Goal: Task Accomplishment & Management: Manage account settings

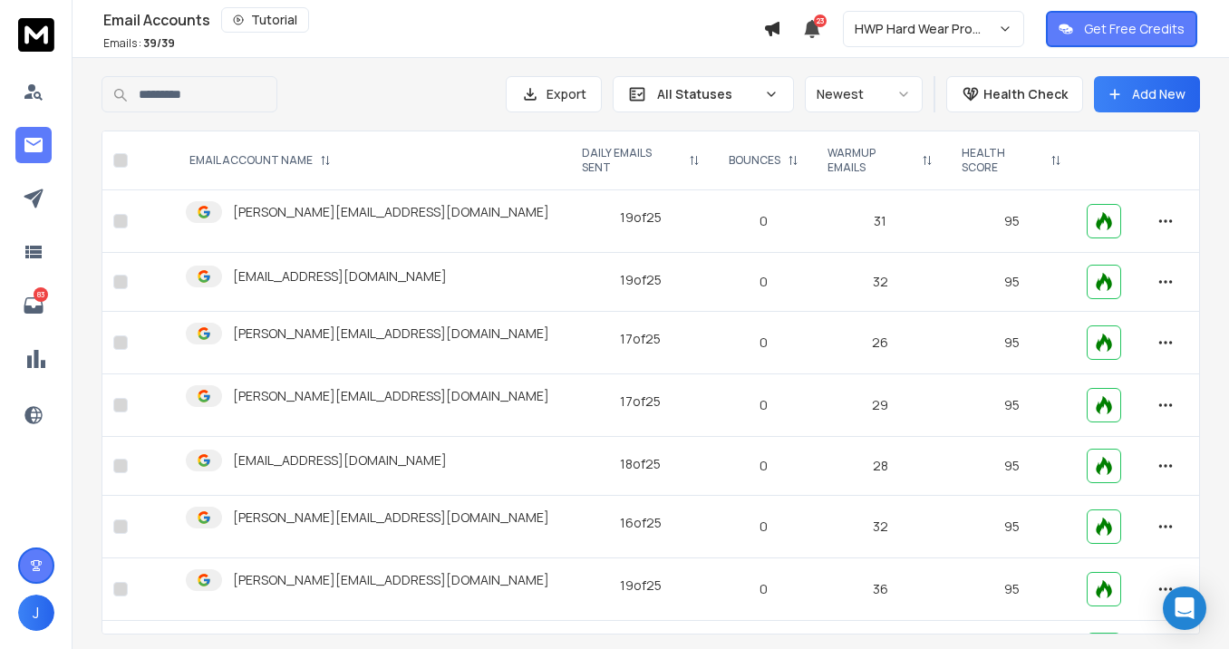
click at [439, 78] on div at bounding box center [297, 94] width 393 height 36
click at [534, 24] on div "Email Accounts Tutorial" at bounding box center [433, 19] width 660 height 25
click at [416, 81] on div at bounding box center [297, 94] width 393 height 36
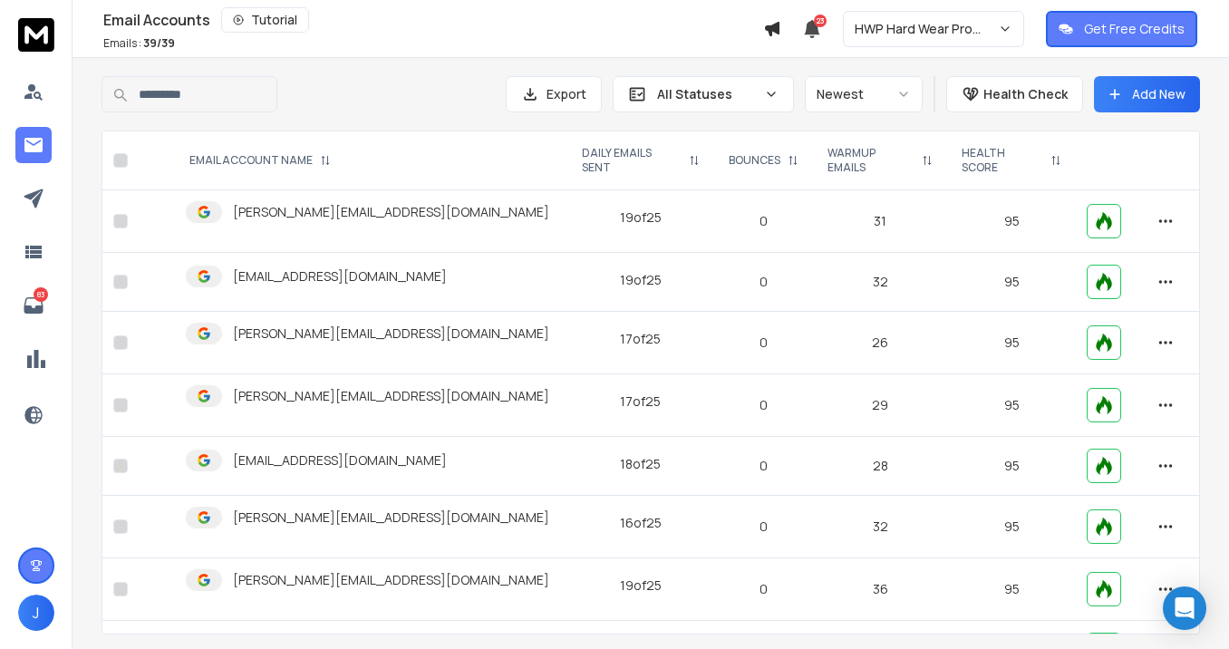
click at [465, 45] on div "Emails : 39 / 39" at bounding box center [433, 43] width 660 height 14
click at [476, 37] on div "Emails : 39 / 39" at bounding box center [433, 43] width 660 height 14
click at [507, 51] on div "Email Accounts Tutorial Emails : 39 / 39 23 HWP Hard Wear Promotions Get Free C…" at bounding box center [614, 29] width 1229 height 58
click at [406, 67] on div "Export All Statuses Newest Health Check Add New EMAIL ACCOUNT NAME DAILY EMAILS…" at bounding box center [650, 355] width 1156 height 594
click at [962, 37] on p "HWP Hard Wear Promotions" at bounding box center [925, 29] width 143 height 18
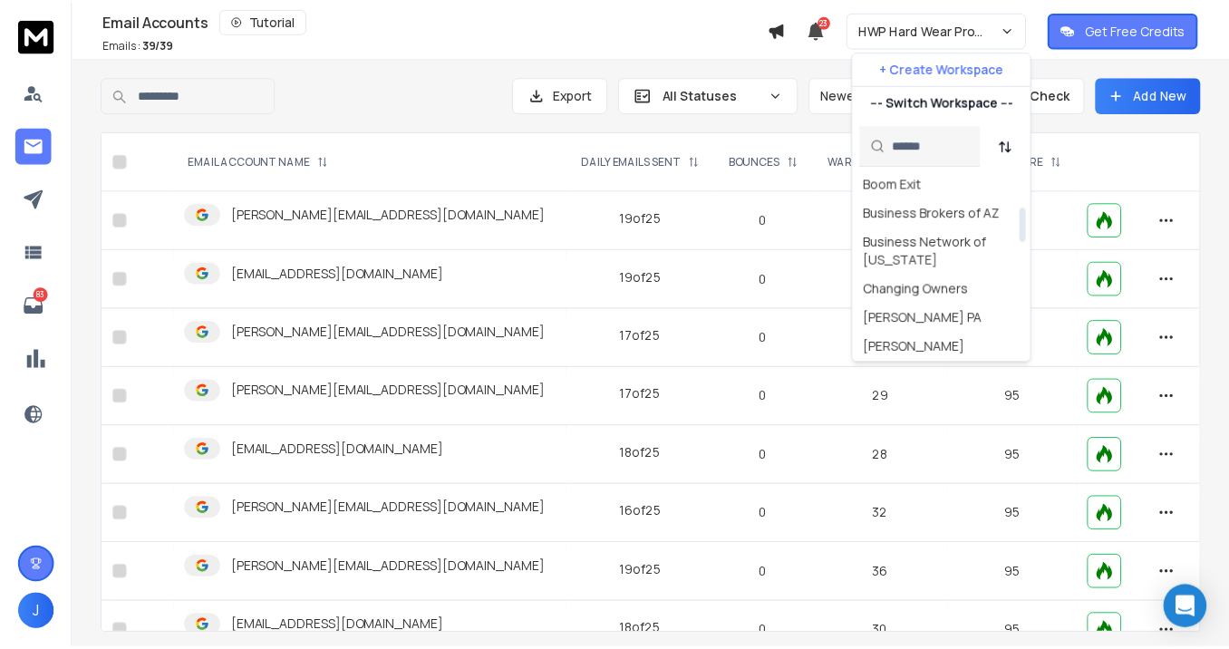
scroll to position [152, 0]
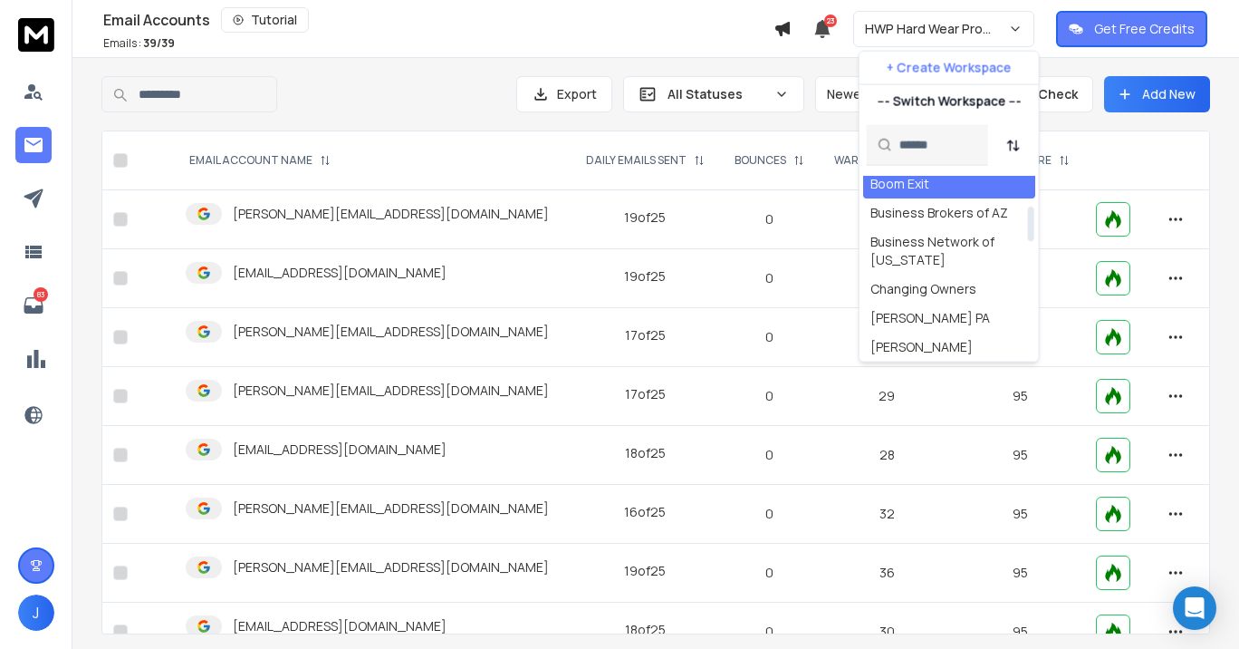
click at [963, 189] on div "Boom Exit" at bounding box center [949, 183] width 172 height 29
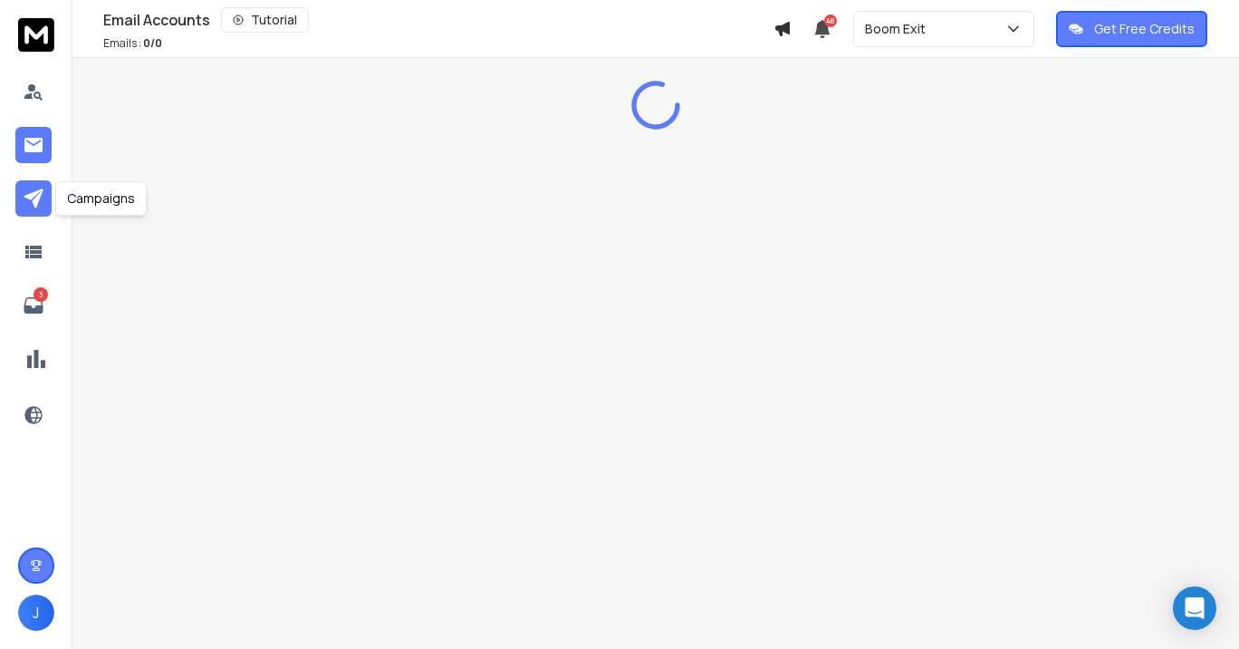
click at [36, 198] on icon at bounding box center [33, 198] width 19 height 19
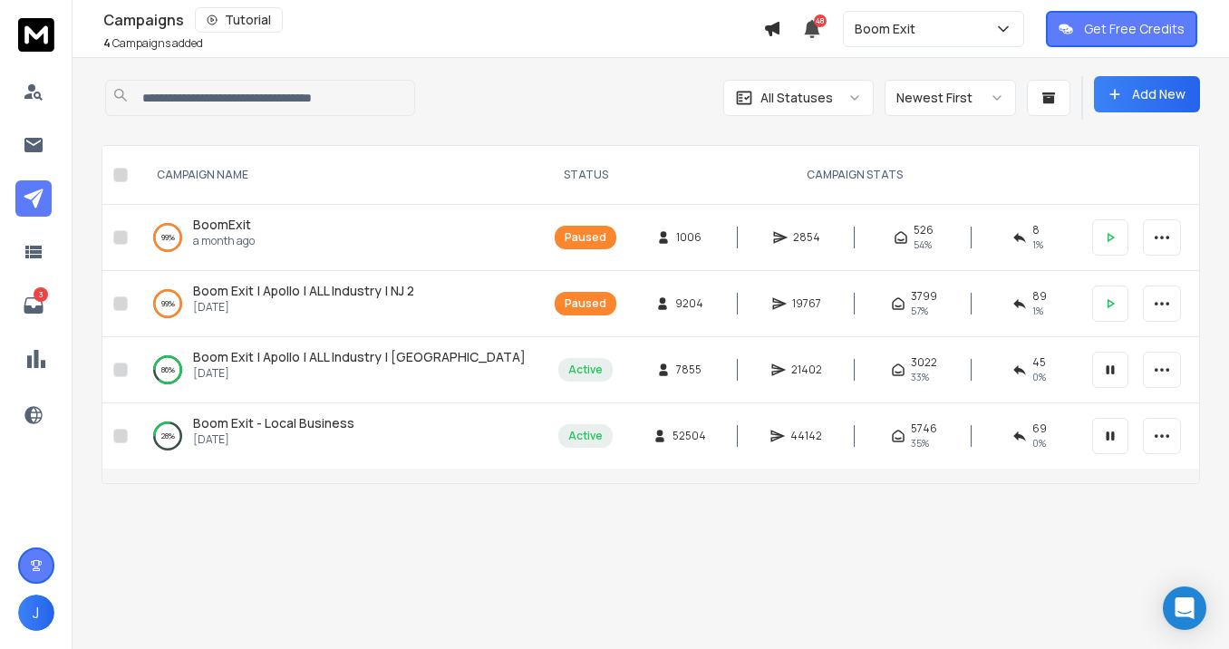
click at [529, 112] on div at bounding box center [375, 97] width 549 height 43
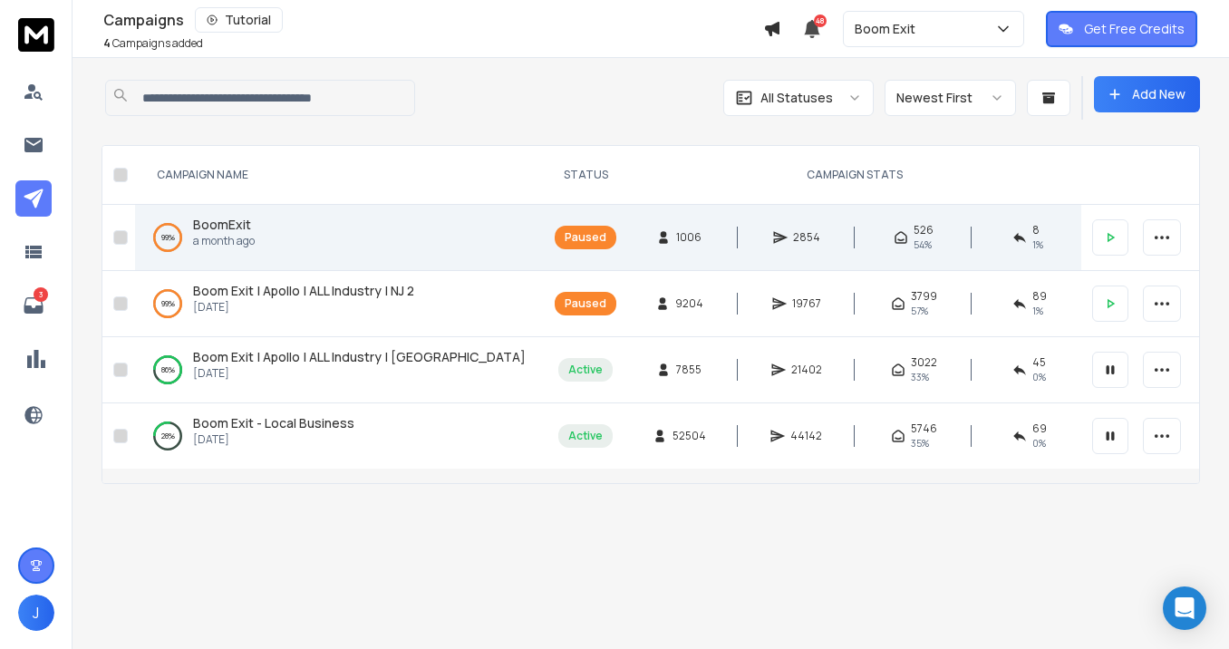
click at [1162, 240] on icon "button" at bounding box center [1161, 237] width 18 height 18
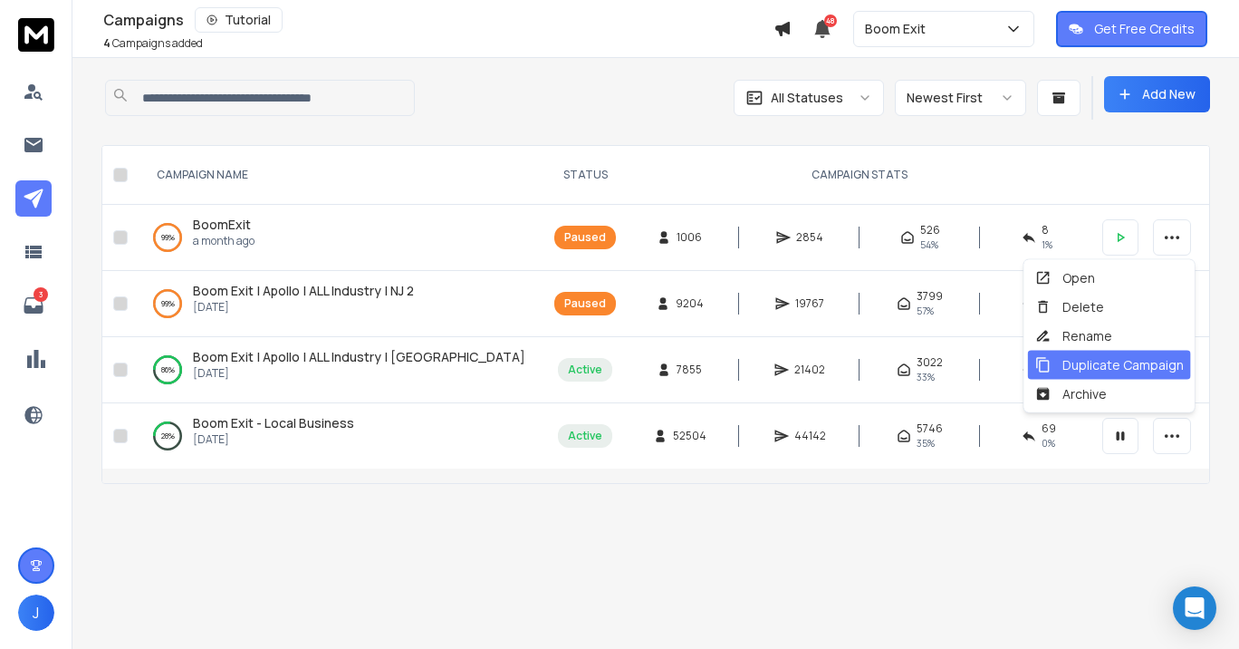
click at [1159, 363] on div "Duplicate Campaign" at bounding box center [1110, 365] width 149 height 18
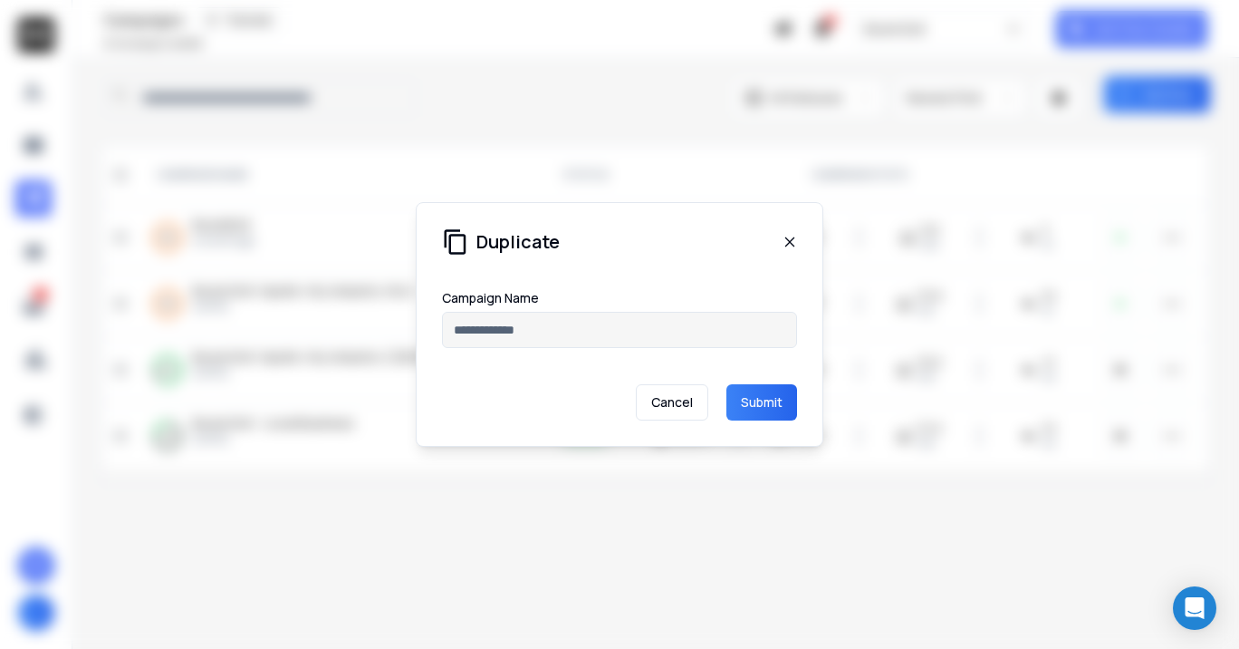
click at [496, 328] on input "text" at bounding box center [619, 330] width 355 height 36
type input "**********"
click at [762, 395] on button "Submit" at bounding box center [762, 402] width 71 height 36
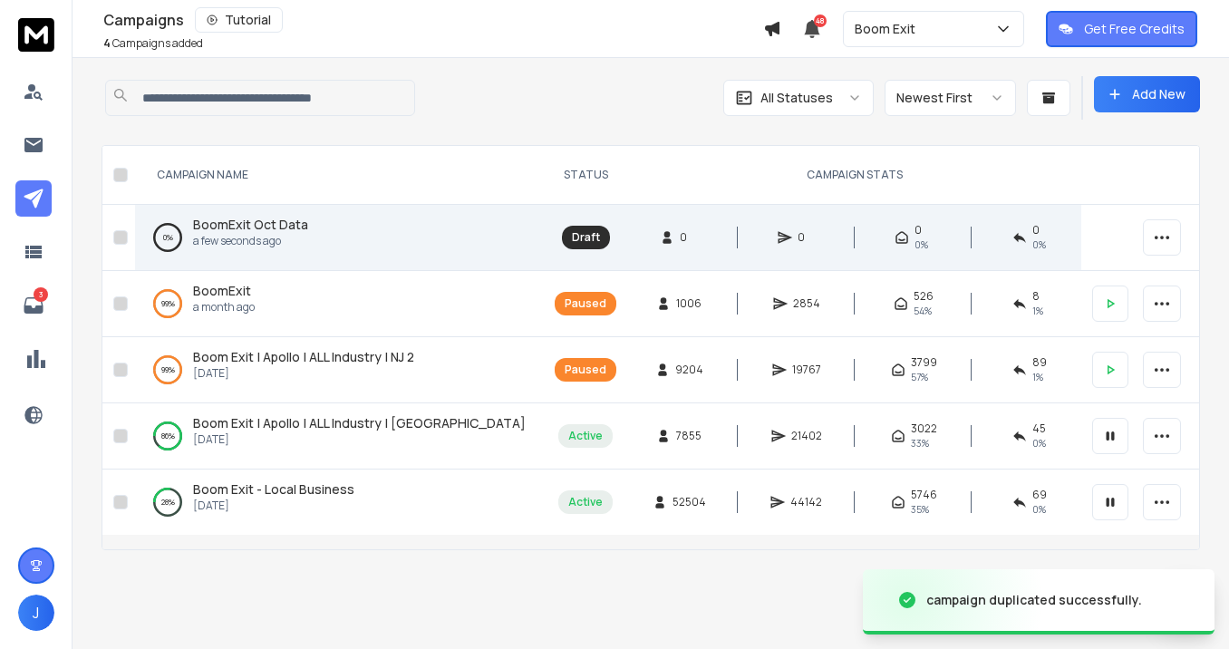
click at [305, 225] on div "0 % BoomExit Oct Data a few seconds ago" at bounding box center [339, 237] width 372 height 43
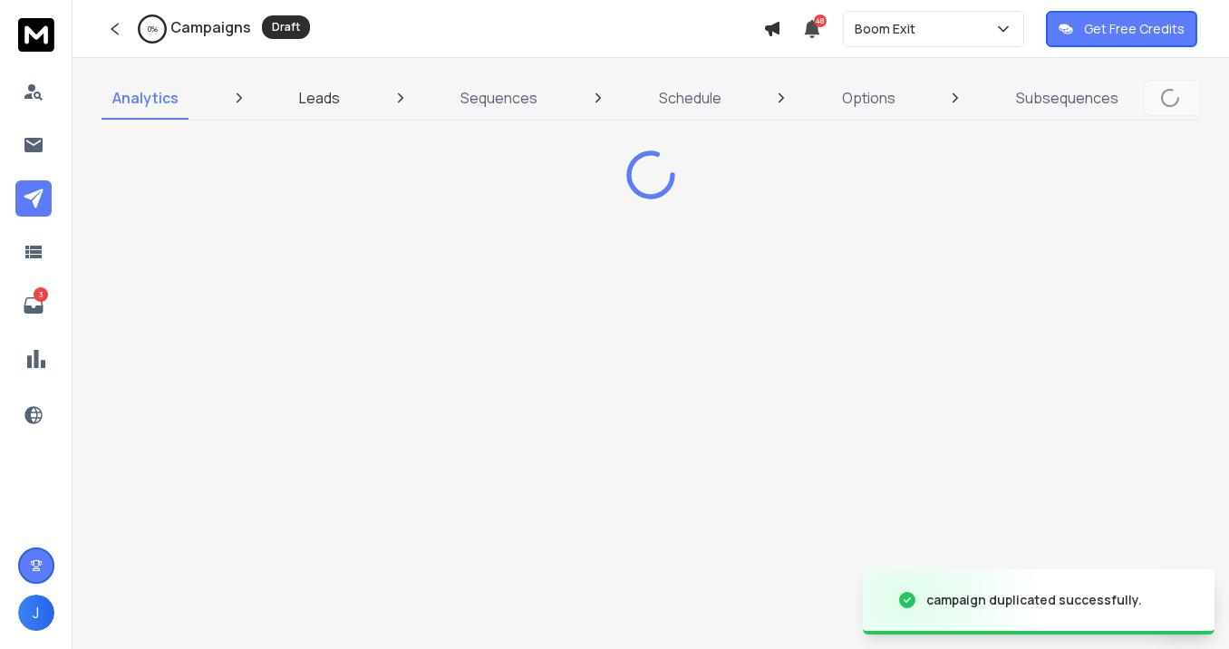
click at [314, 97] on p "Leads" at bounding box center [319, 98] width 41 height 22
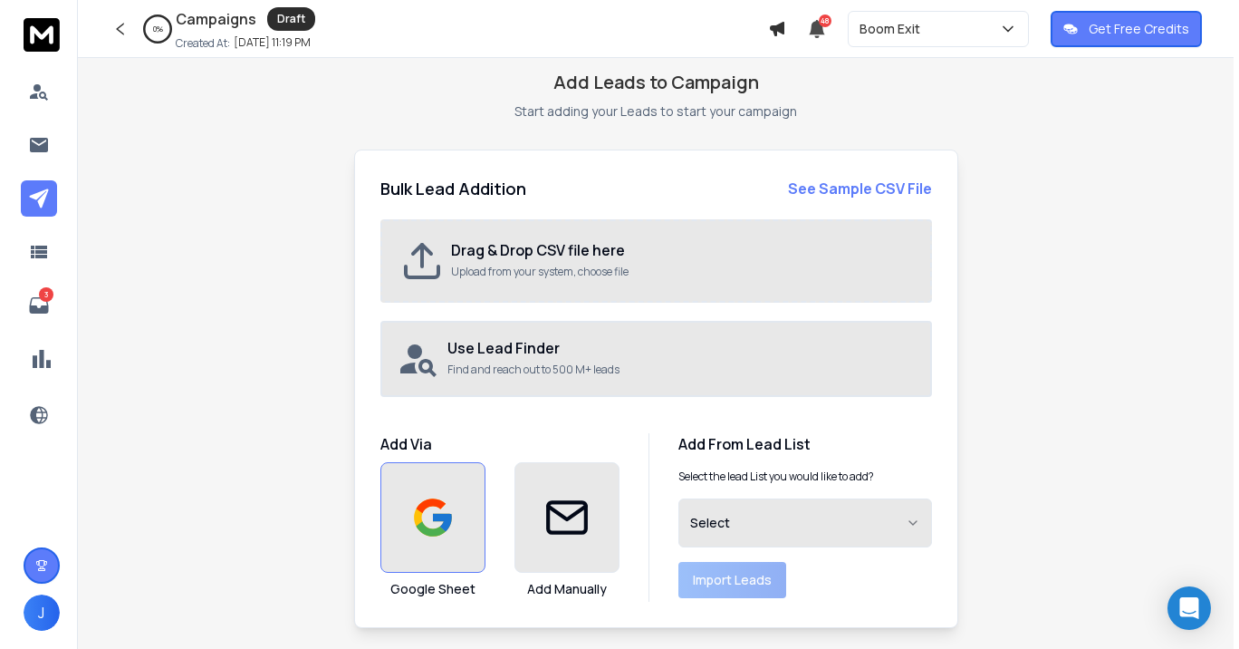
scroll to position [126, 0]
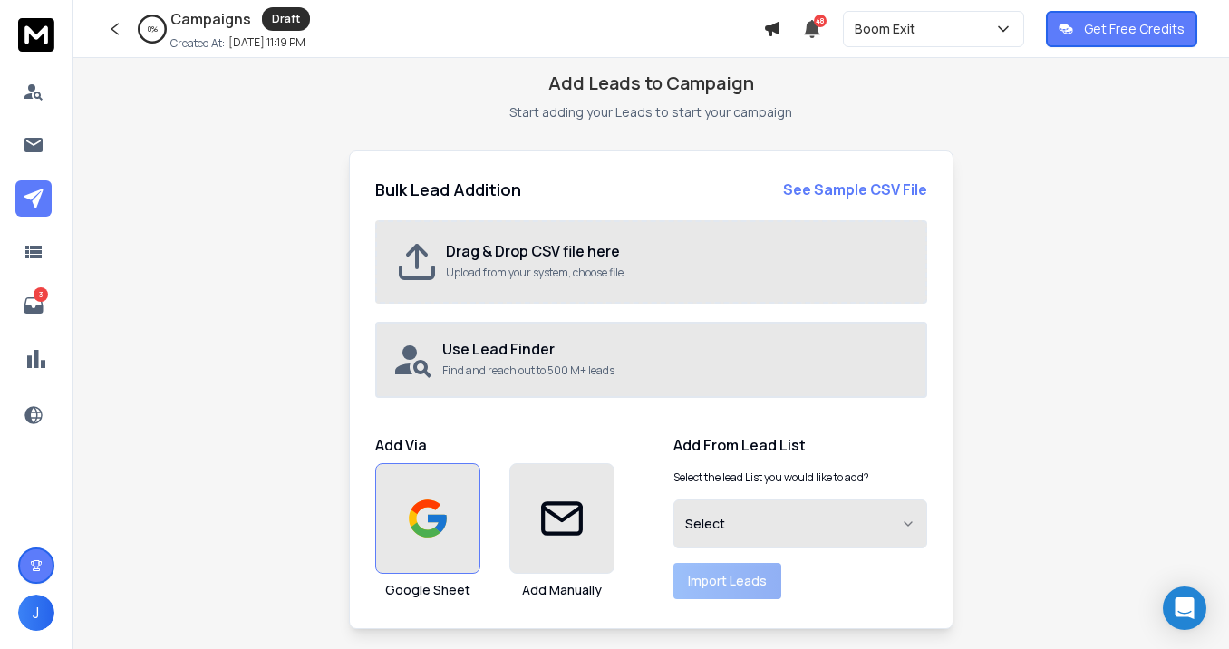
click at [441, 510] on icon at bounding box center [427, 518] width 45 height 54
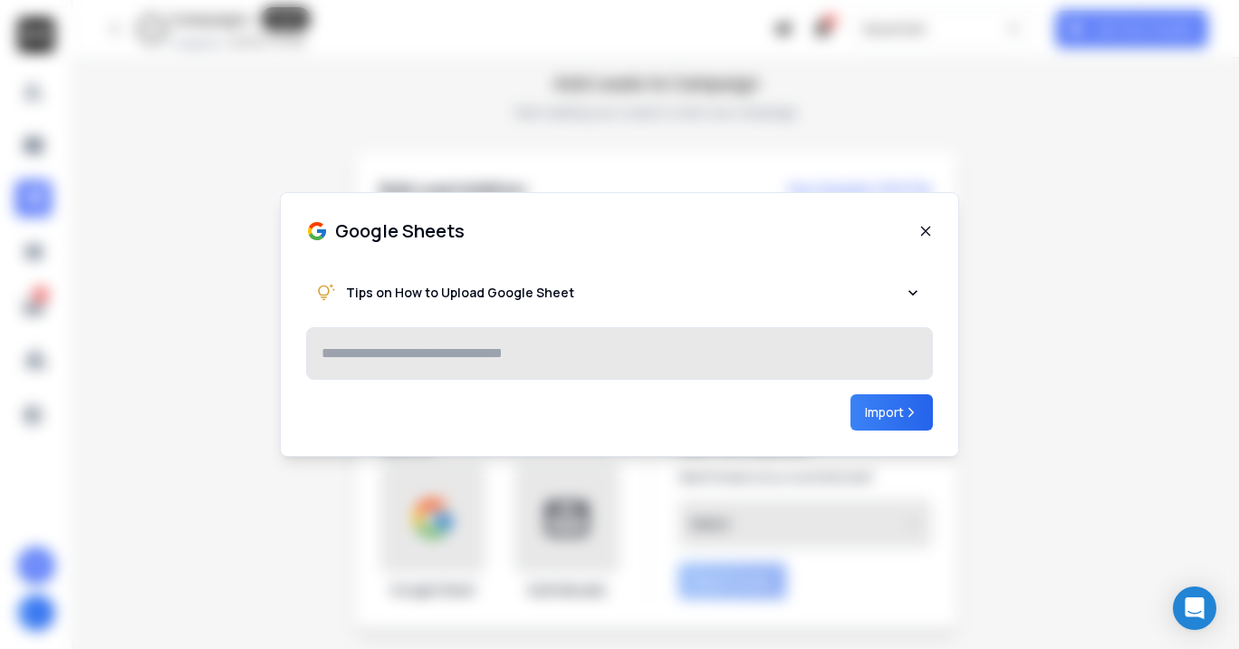
click at [484, 346] on input at bounding box center [619, 353] width 627 height 53
paste input "**********"
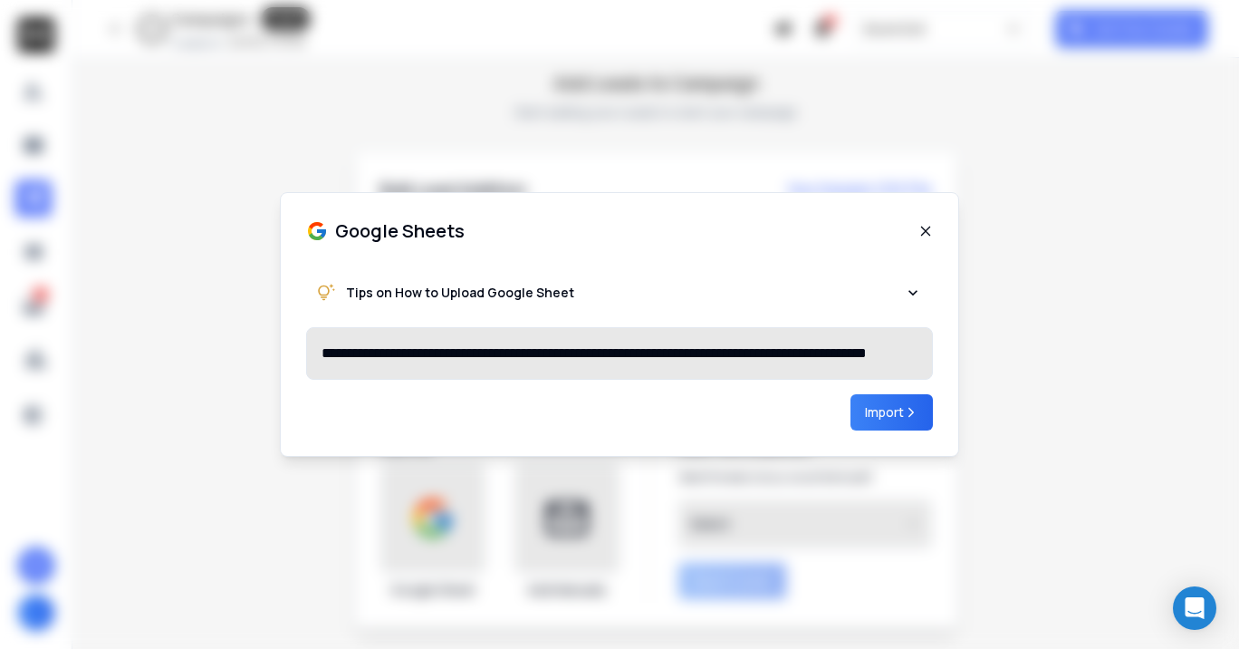
scroll to position [0, 183]
type input "**********"
click at [911, 410] on icon at bounding box center [911, 412] width 5 height 9
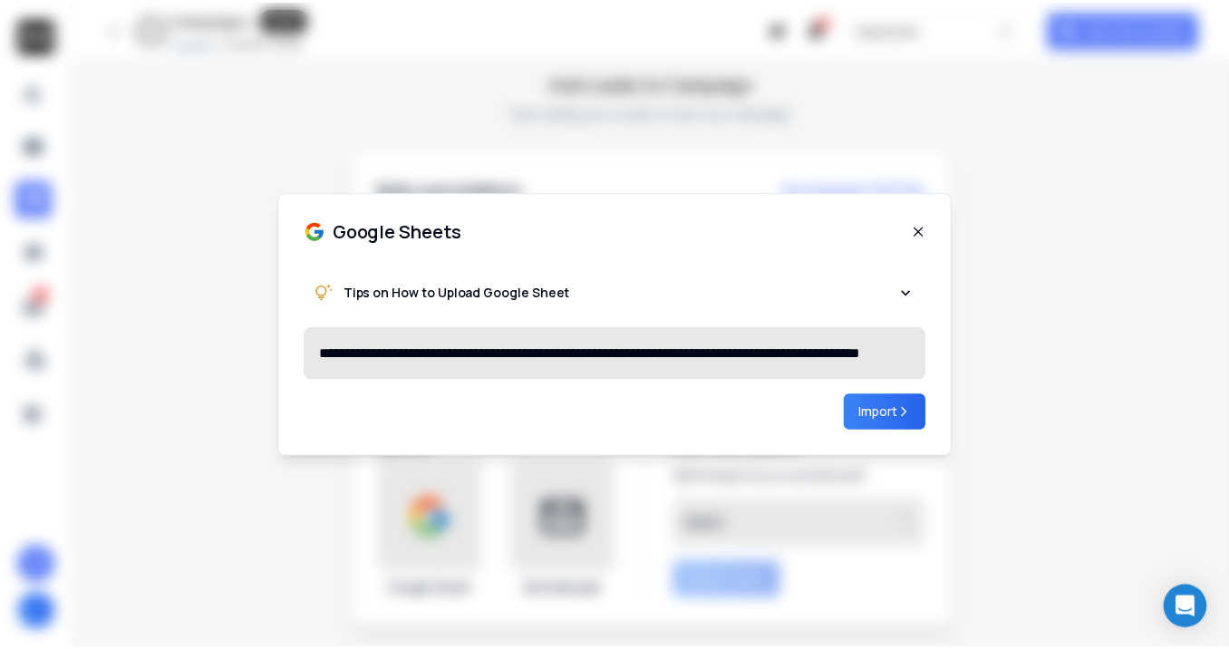
scroll to position [0, 0]
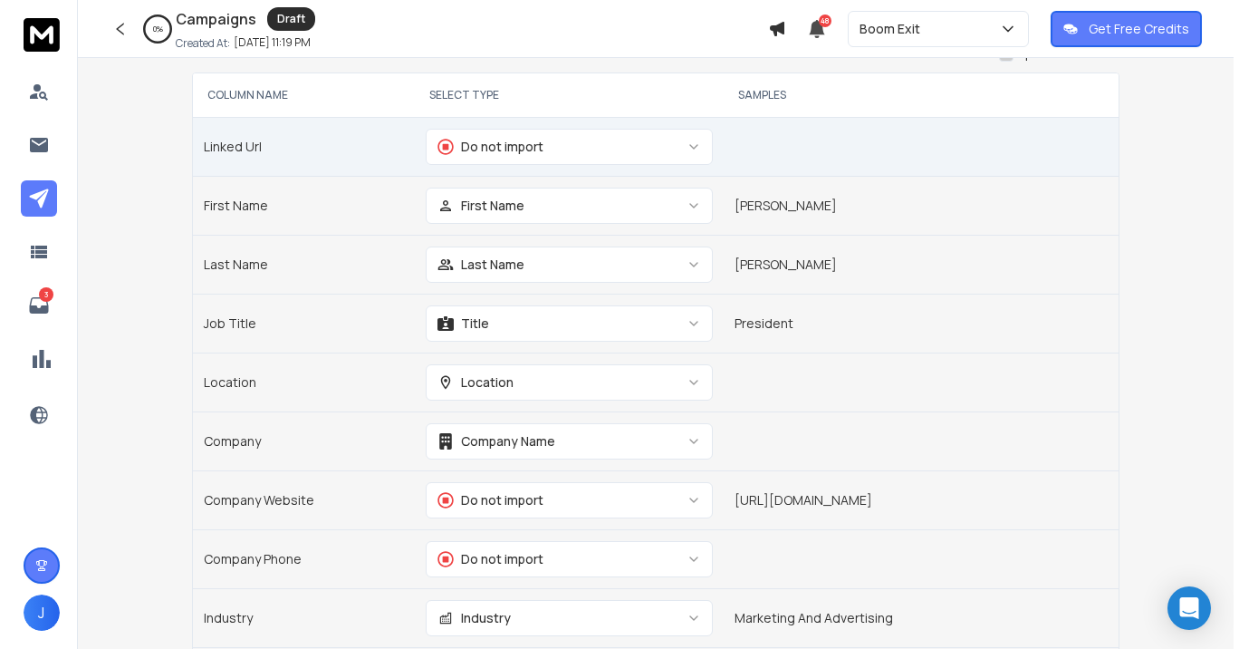
scroll to position [297, 0]
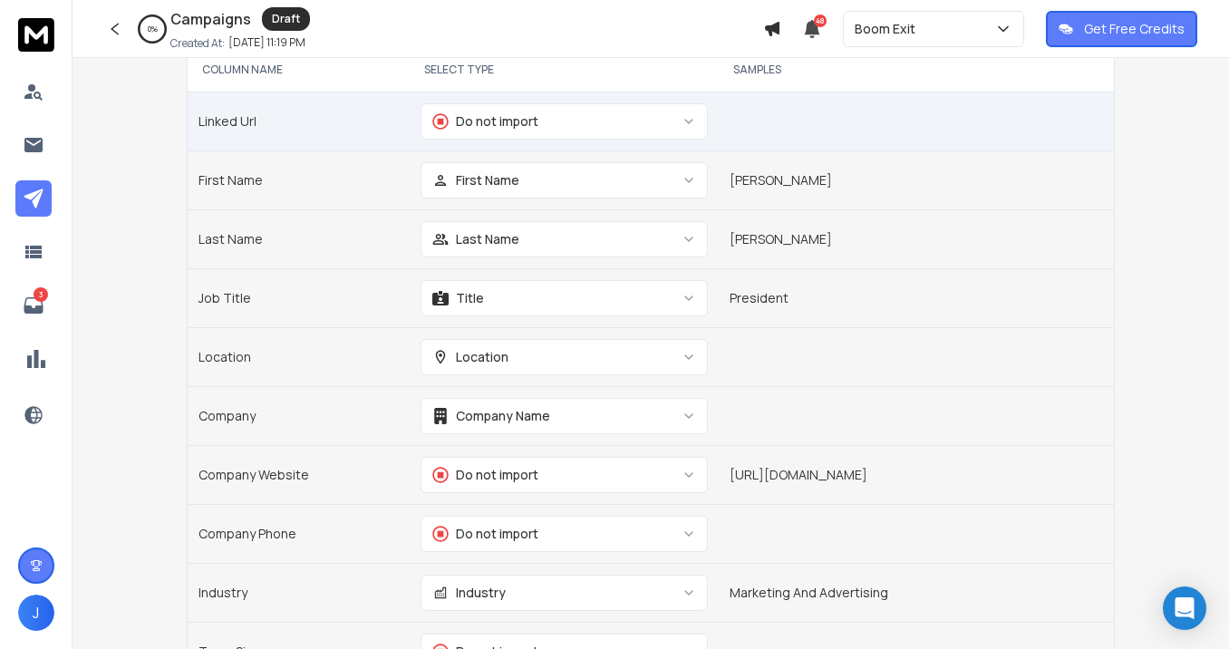
click at [583, 140] on button "Do not import" at bounding box center [564, 121] width 288 height 36
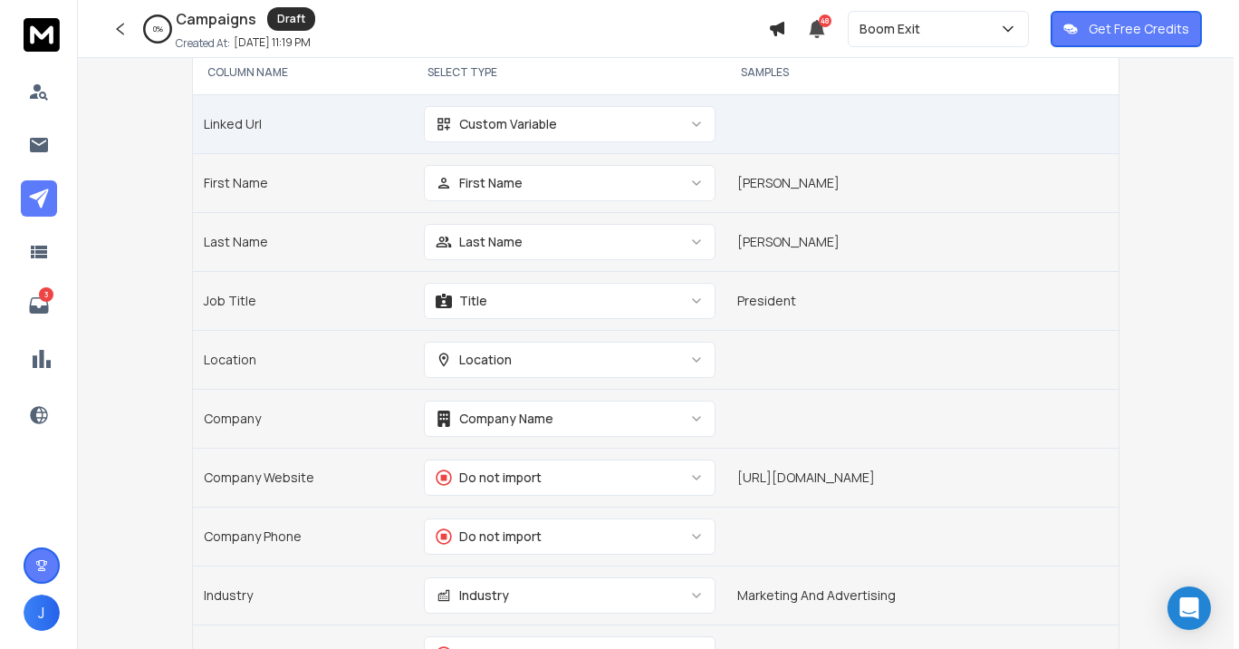
scroll to position [294, 0]
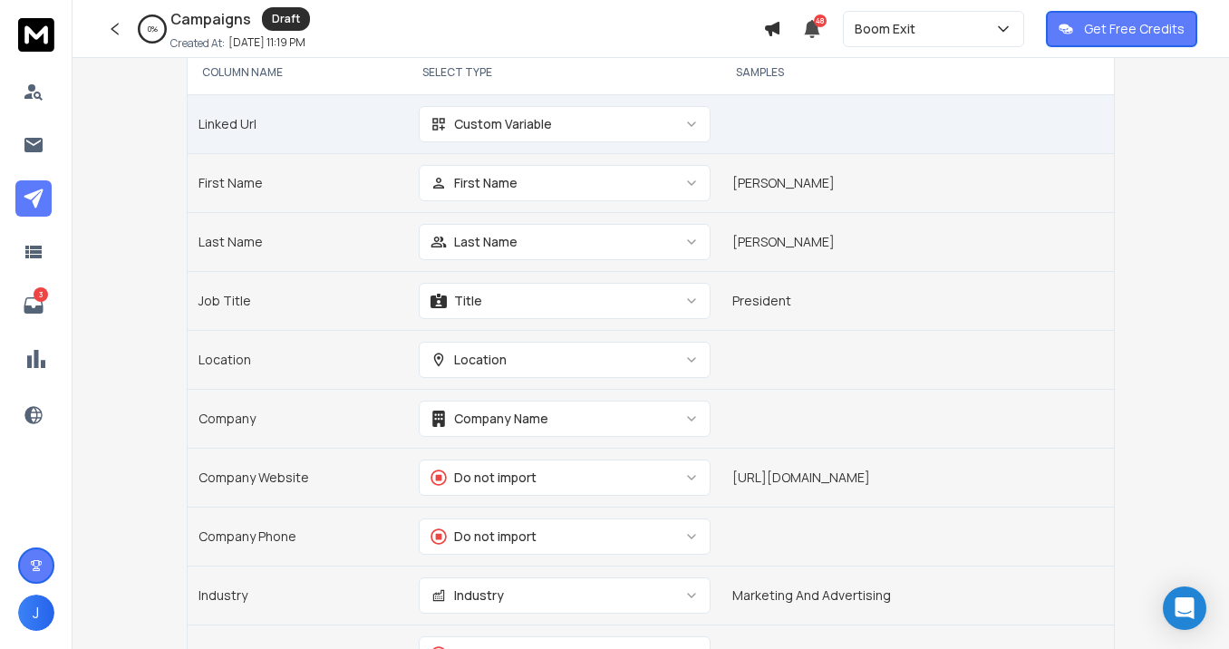
click at [552, 133] on div "Custom Variable" at bounding box center [490, 124] width 121 height 18
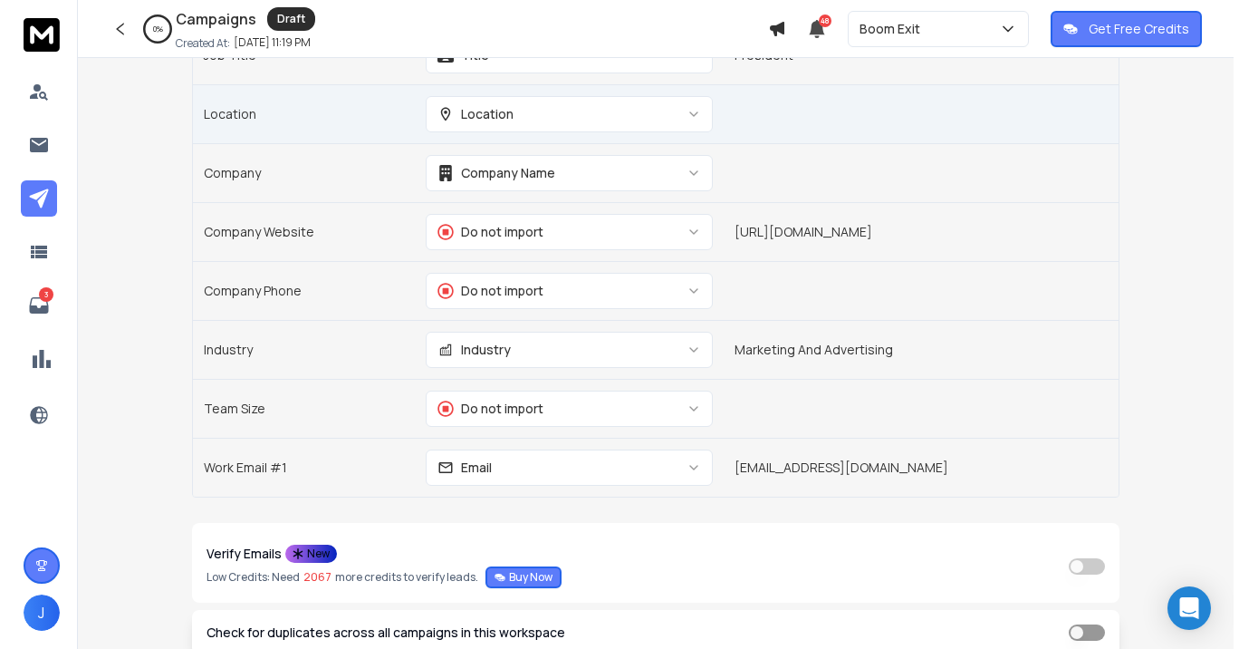
scroll to position [553, 0]
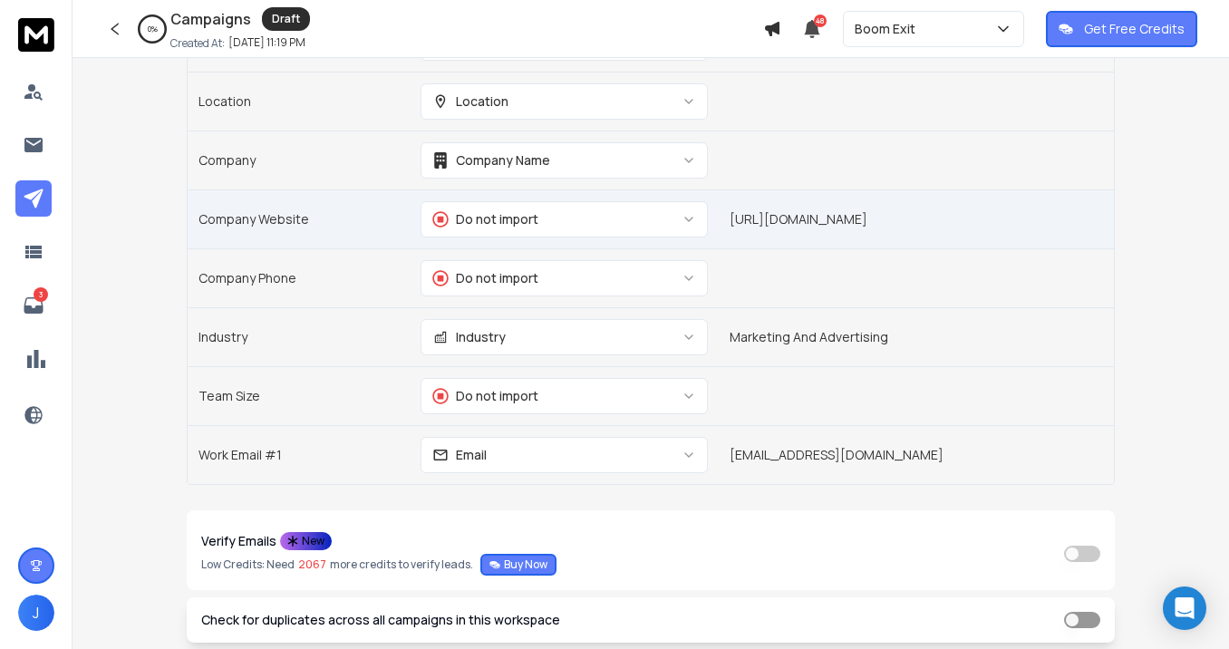
click at [584, 237] on button "Do not import" at bounding box center [564, 219] width 288 height 36
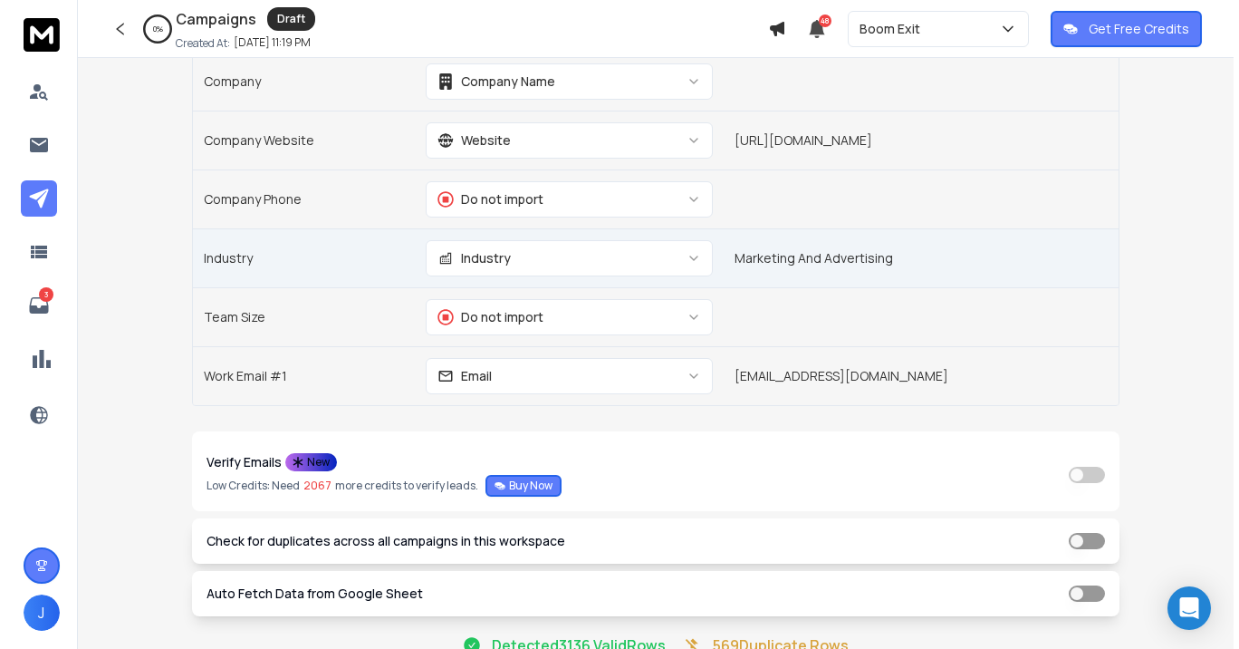
scroll to position [638, 0]
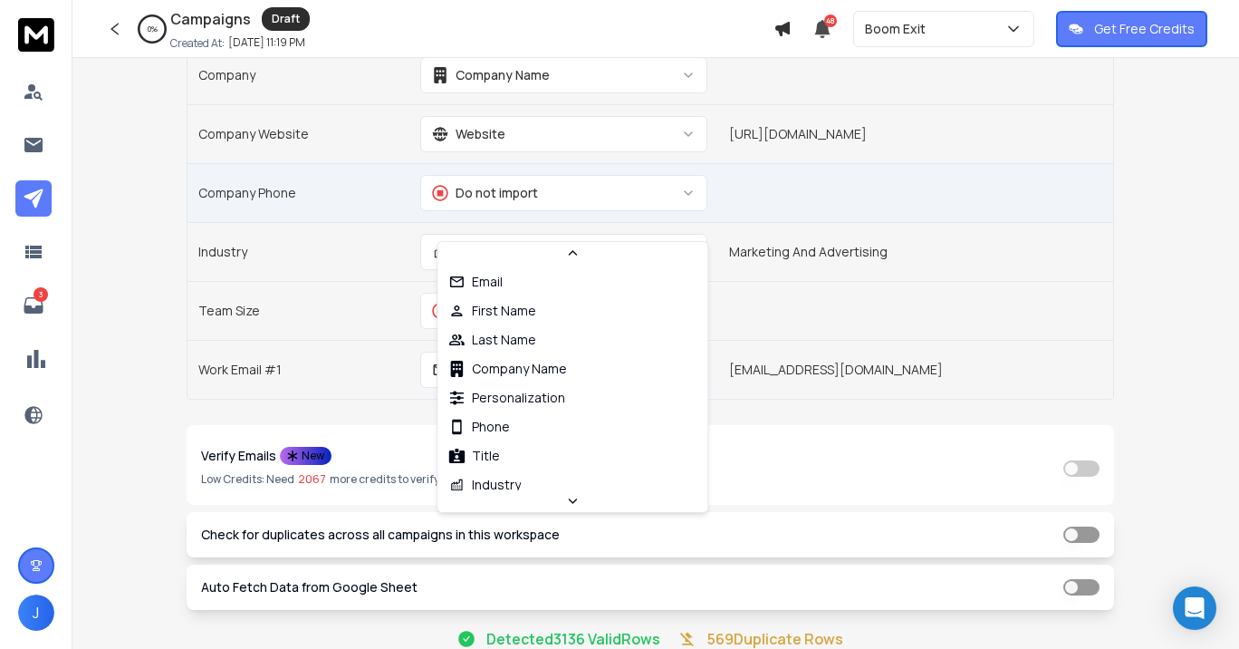
click at [597, 207] on button "Do not import" at bounding box center [564, 193] width 288 height 36
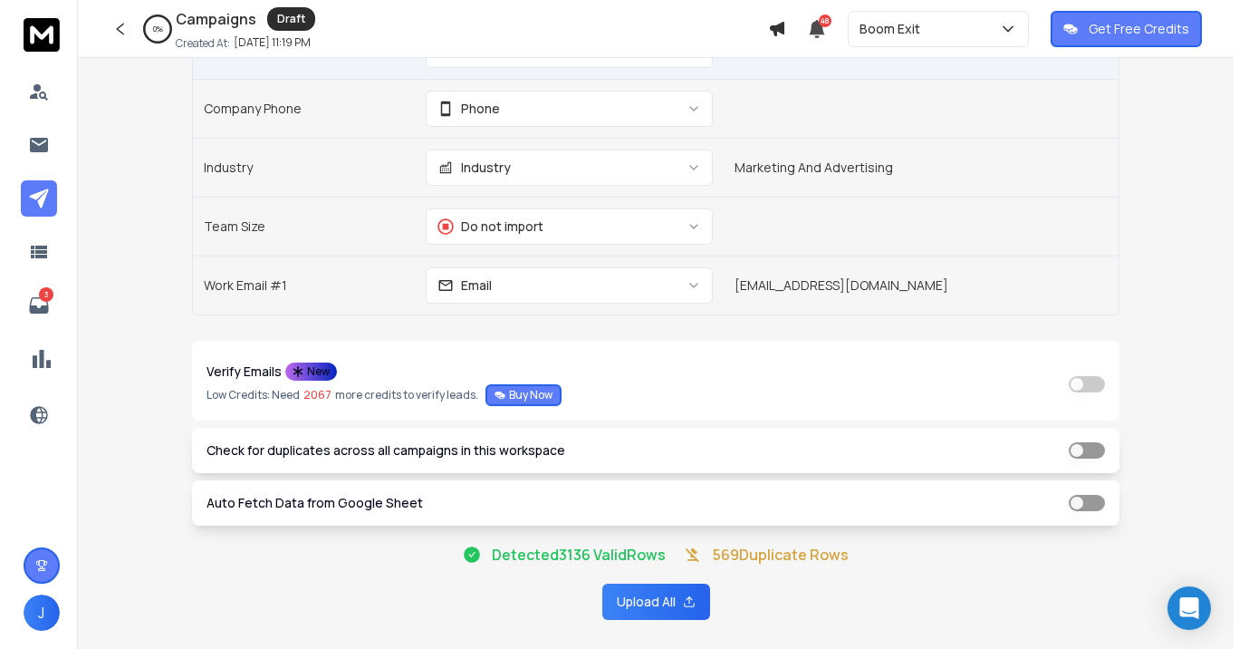
scroll to position [748, 0]
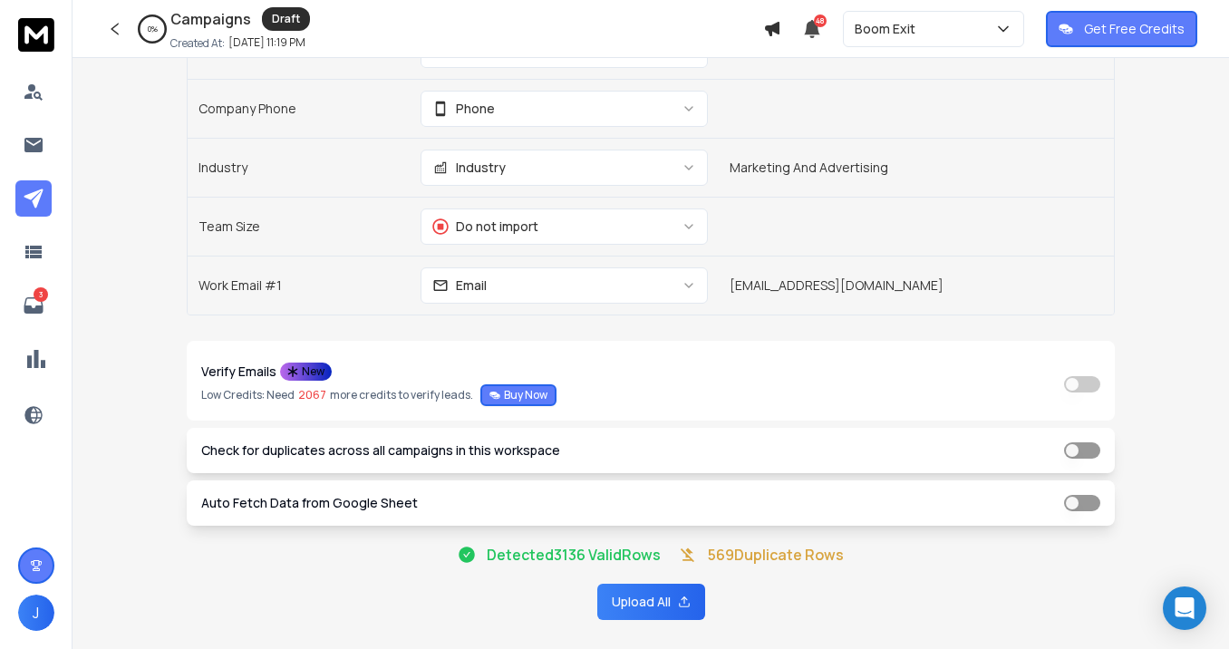
click at [641, 600] on button "Upload All" at bounding box center [651, 601] width 108 height 36
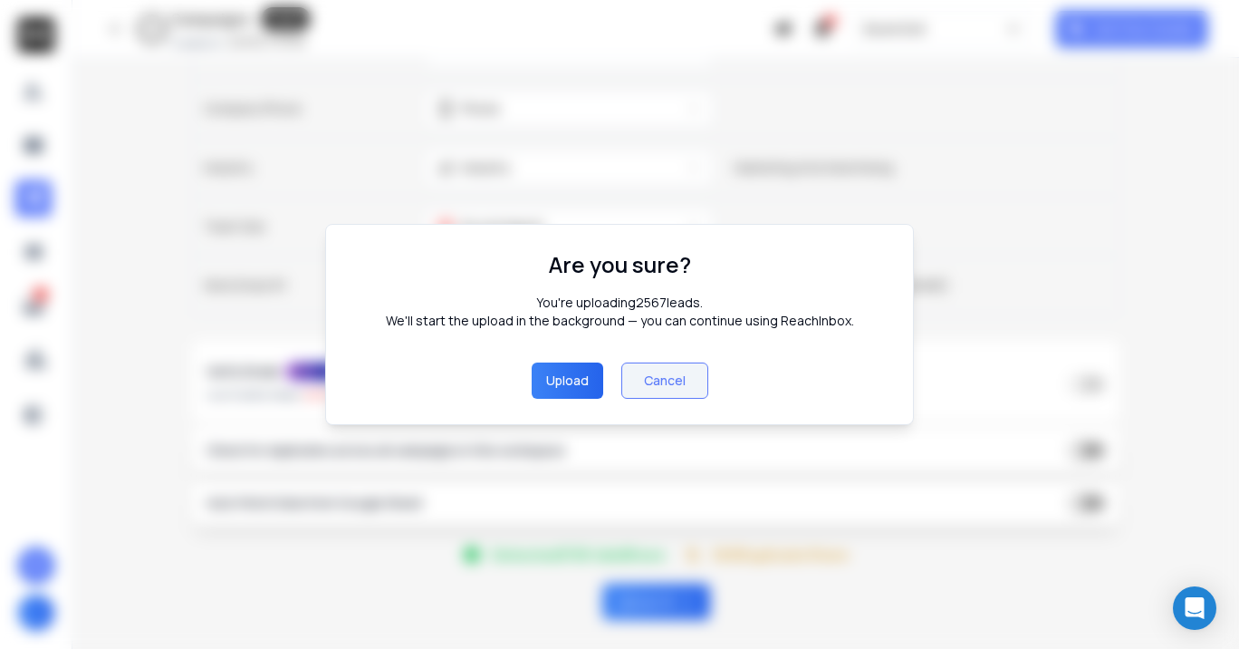
click at [572, 374] on button "Upload" at bounding box center [568, 380] width 72 height 36
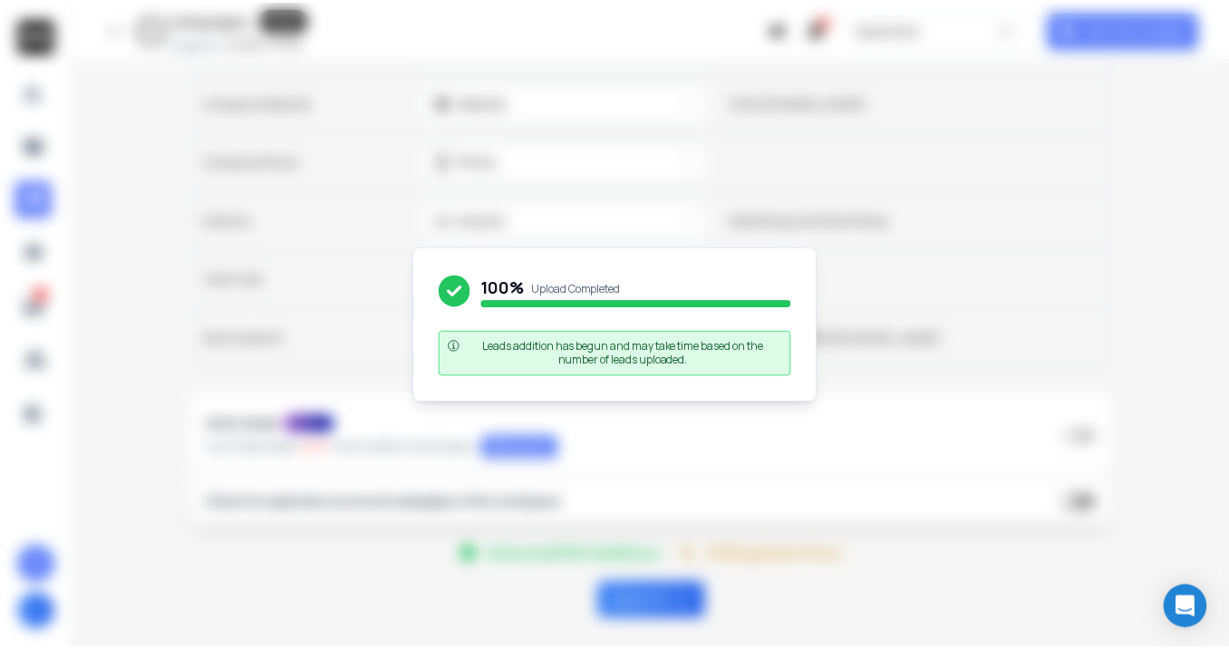
scroll to position [696, 0]
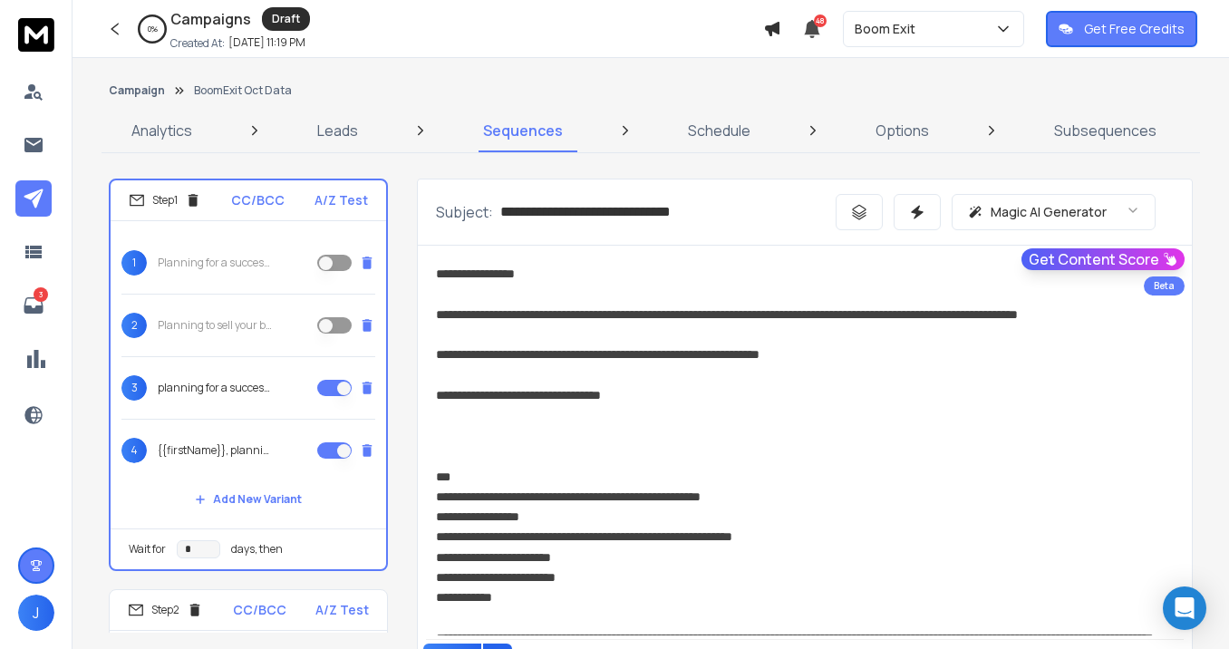
click at [359, 321] on icon at bounding box center [367, 325] width 16 height 16
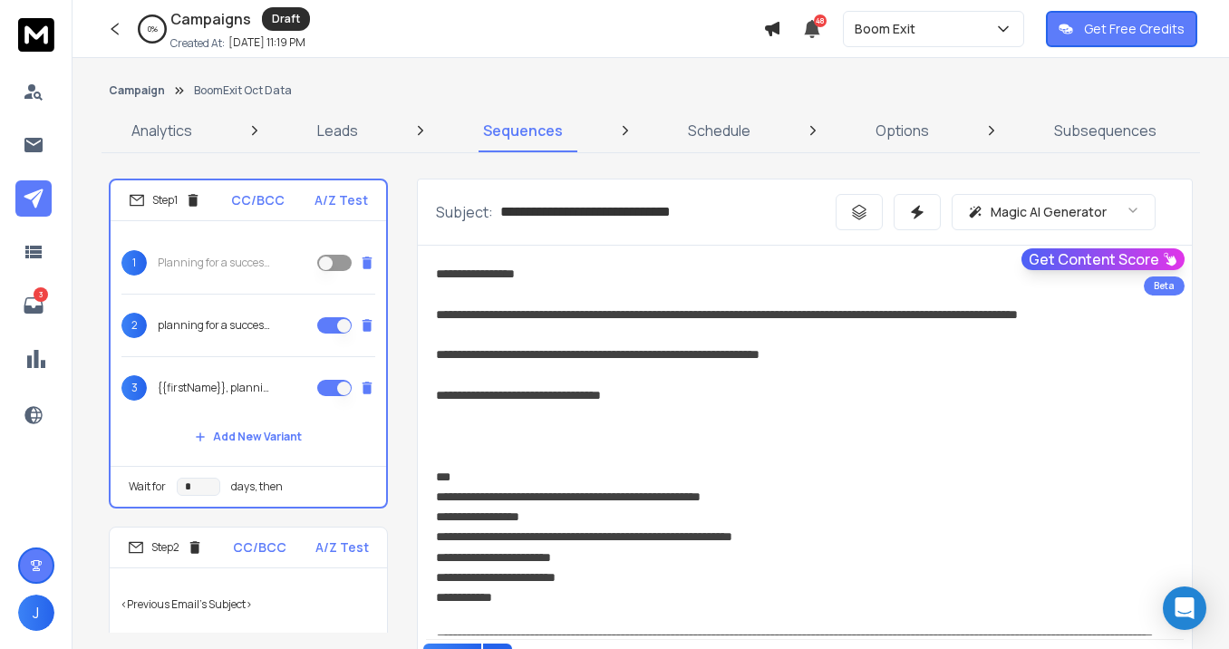
click at [362, 261] on icon at bounding box center [367, 262] width 10 height 13
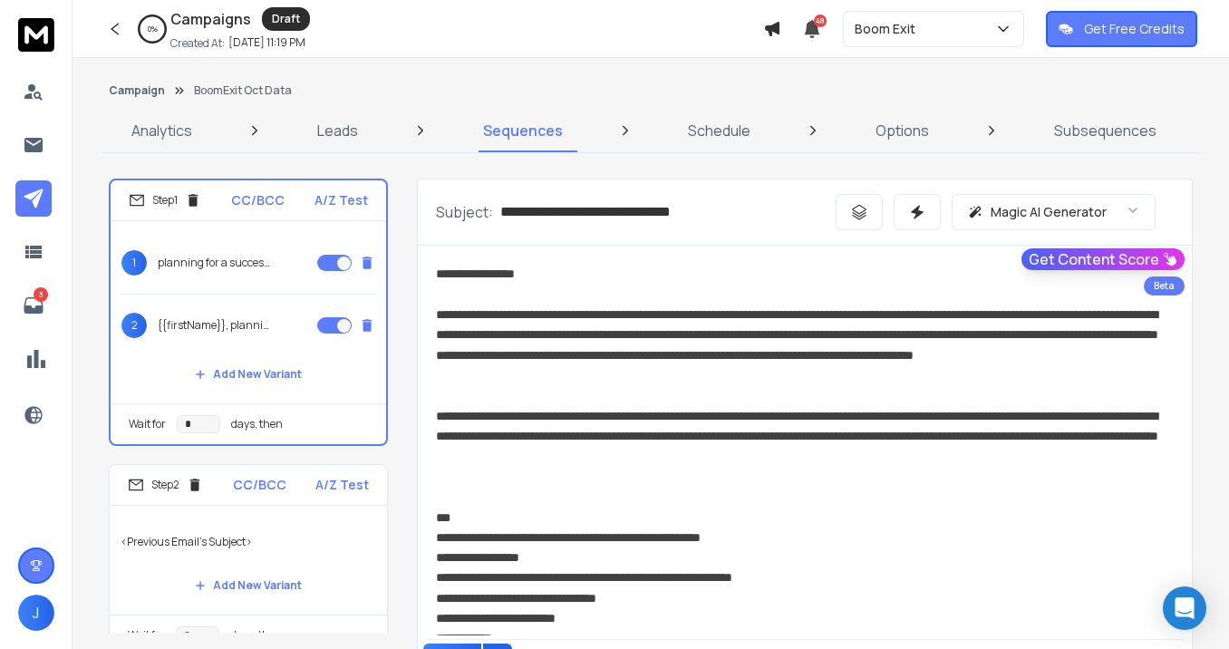
click at [242, 255] on p "planning for a successful exit?" at bounding box center [216, 262] width 116 height 14
click at [505, 213] on input "**********" at bounding box center [658, 212] width 317 height 22
type input "**********"
drag, startPoint x: 1044, startPoint y: 354, endPoint x: 940, endPoint y: 352, distance: 103.3
click at [940, 352] on div "**********" at bounding box center [799, 345] width 727 height 82
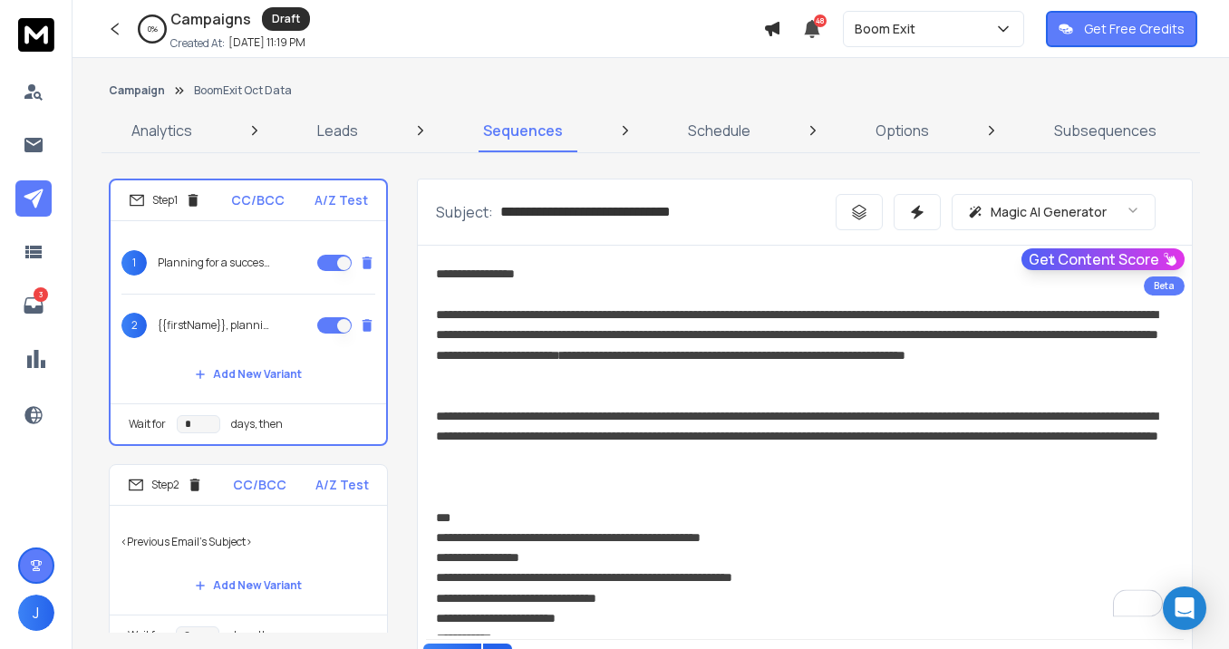
click at [751, 445] on div "**********" at bounding box center [799, 436] width 727 height 61
click at [258, 318] on p "{{firstName}}, planning for a successful exit?" at bounding box center [216, 325] width 116 height 14
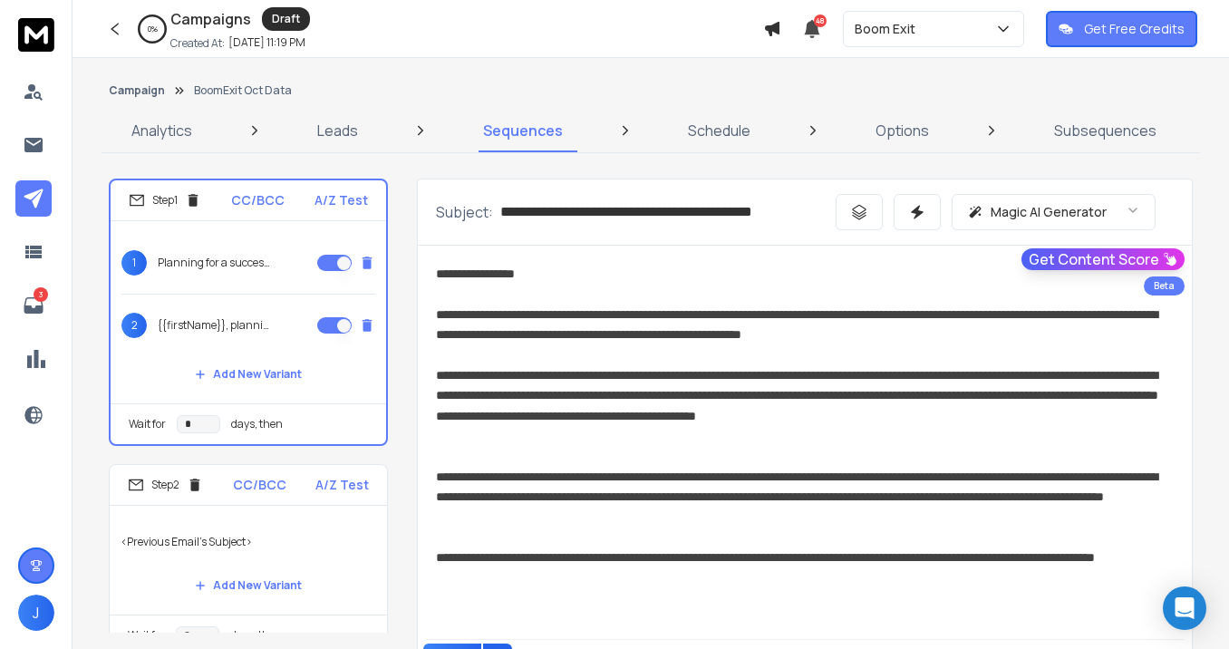
click at [255, 259] on p "Planning for a successful exit?" at bounding box center [216, 262] width 116 height 14
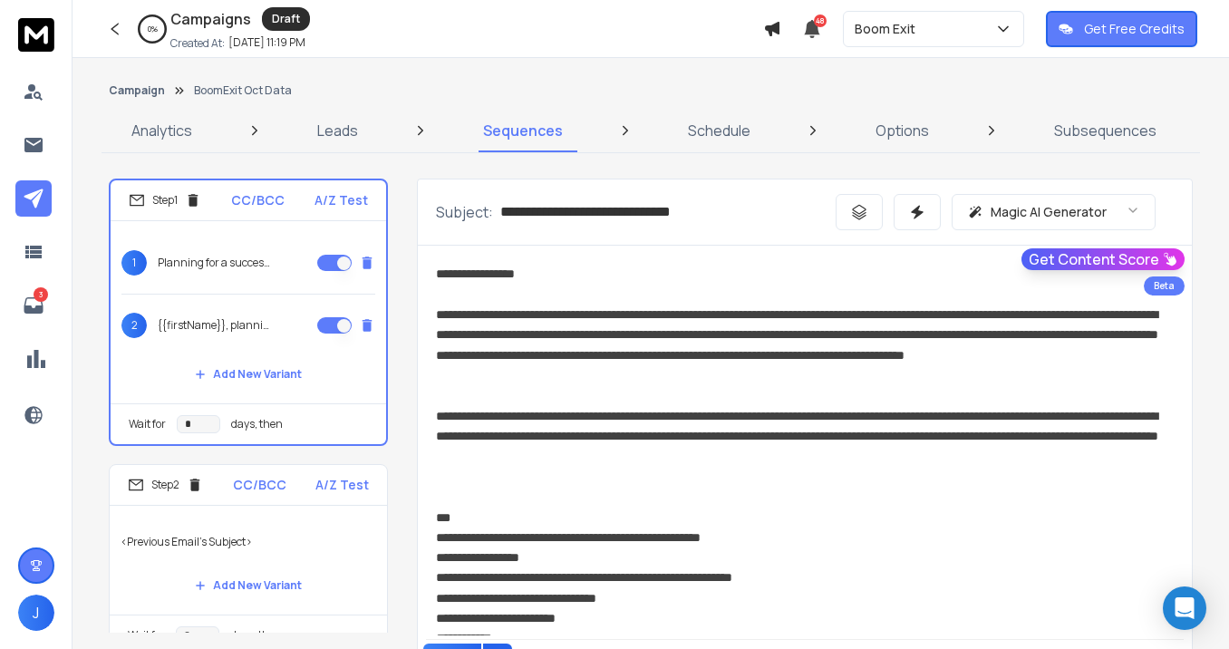
click at [244, 314] on div "2 {{firstName}}, planning for a successful exit?" at bounding box center [197, 325] width 152 height 25
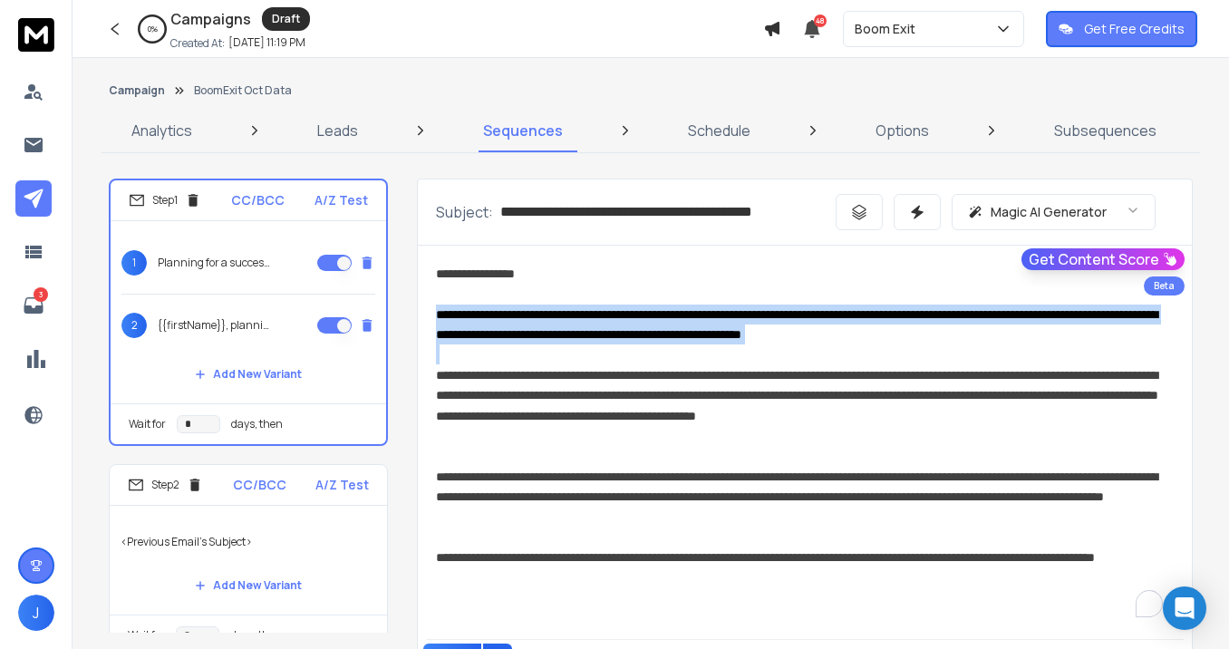
drag, startPoint x: 434, startPoint y: 376, endPoint x: 429, endPoint y: 319, distance: 57.3
click at [429, 319] on div "**********" at bounding box center [805, 441] width 774 height 390
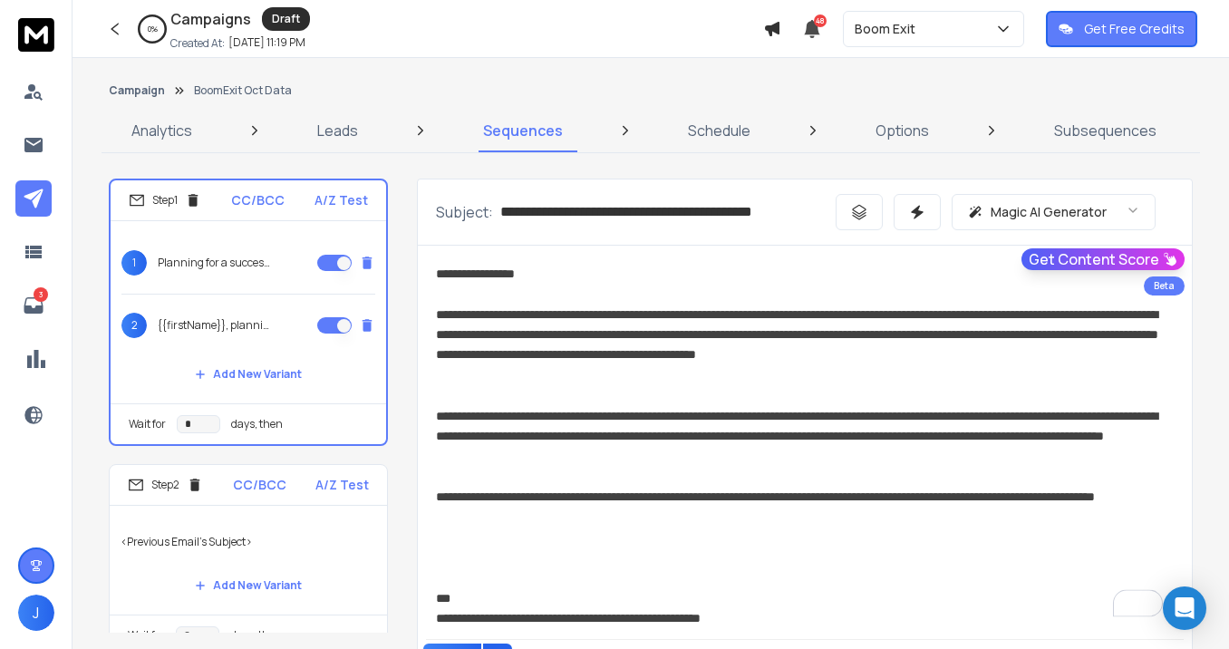
click at [911, 357] on div "**********" at bounding box center [799, 345] width 727 height 82
click at [774, 448] on div "**********" at bounding box center [799, 436] width 727 height 61
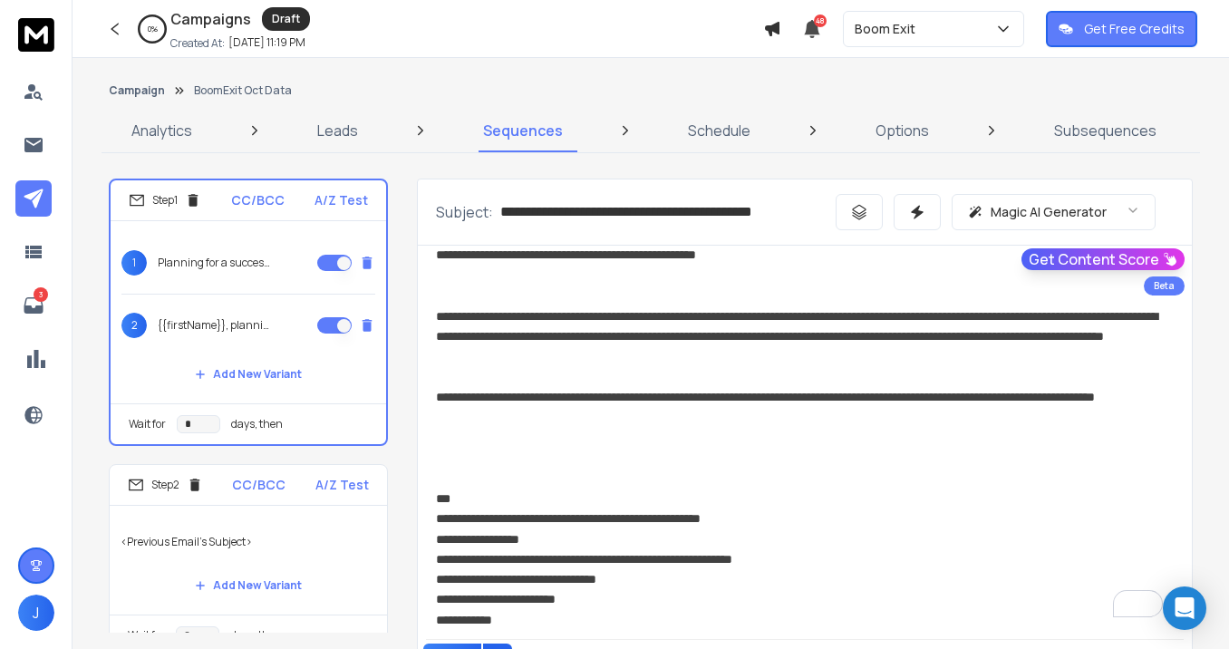
scroll to position [101, 0]
click at [227, 266] on p "Planning for a successful exit?" at bounding box center [216, 262] width 116 height 14
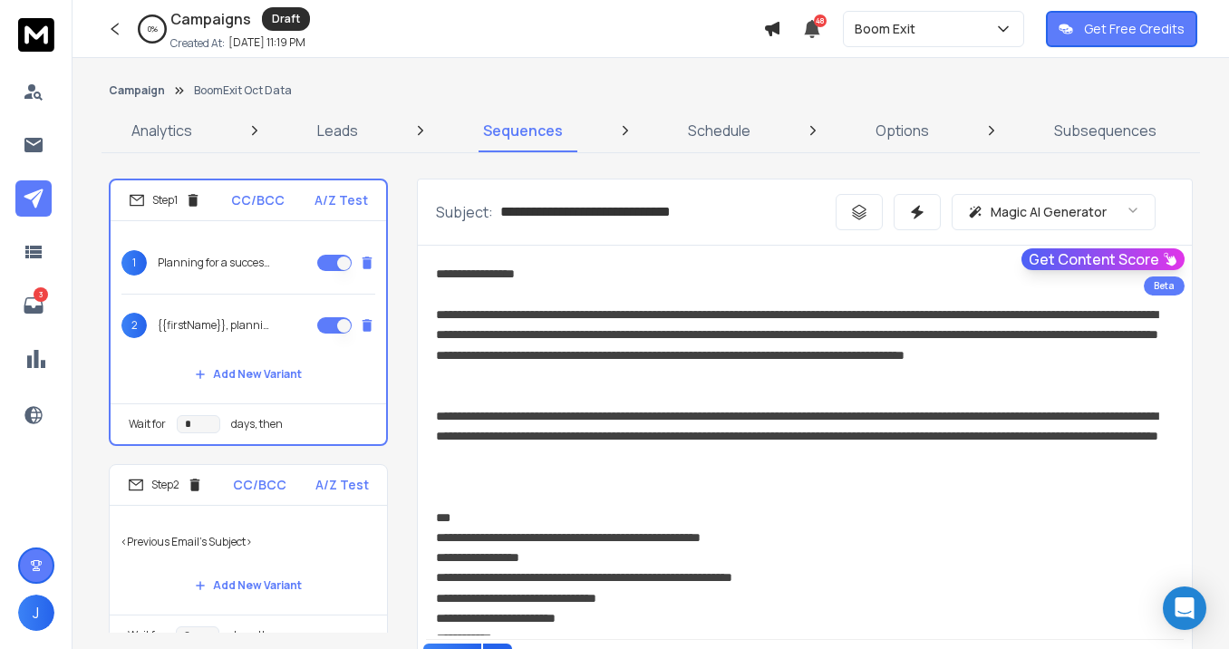
click at [247, 320] on p "{{firstName}}, planning for a successful exit?" at bounding box center [216, 325] width 116 height 14
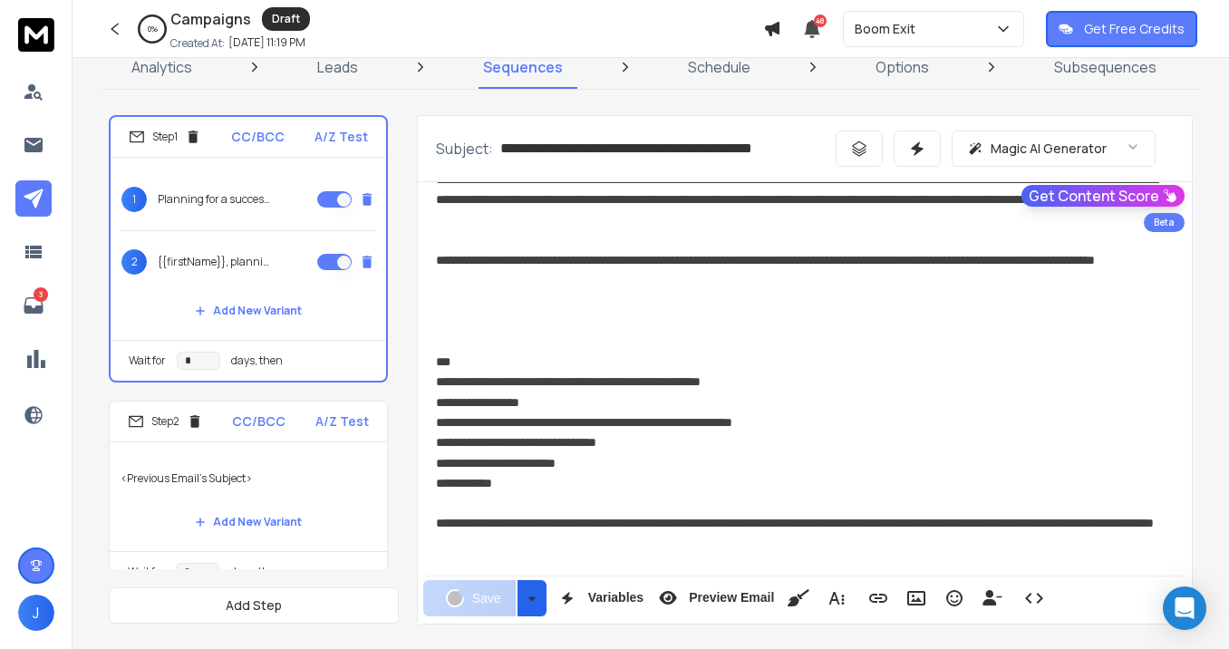
scroll to position [174, 0]
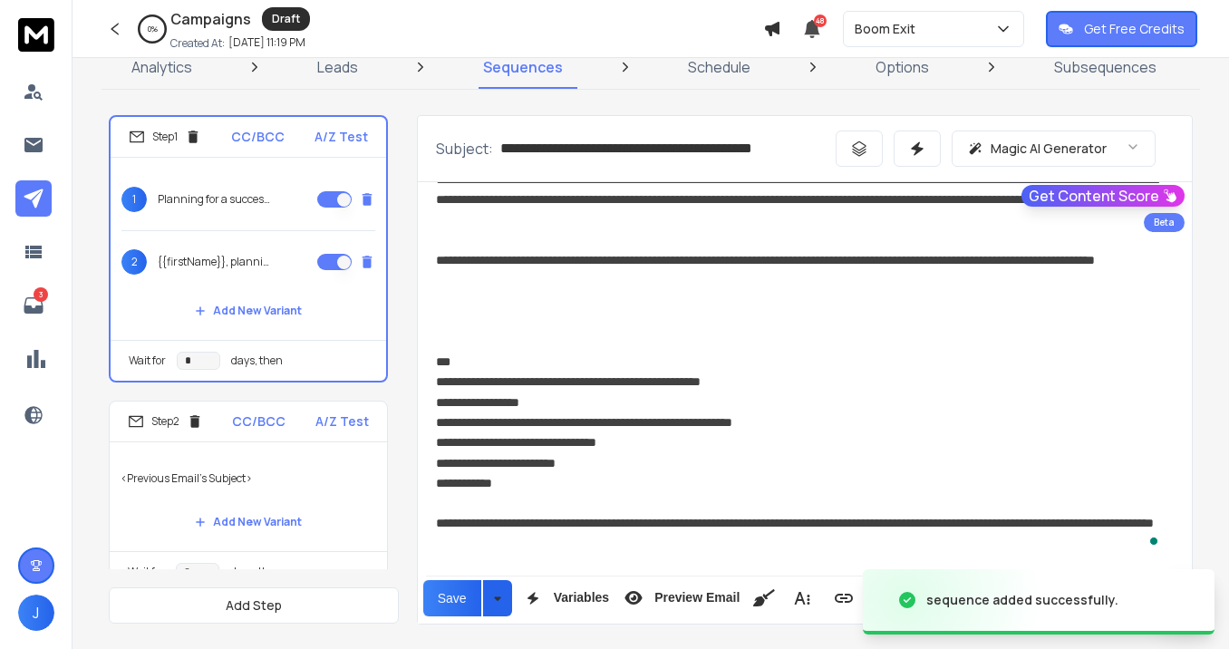
click at [251, 208] on div "1 Planning for a successful exit?" at bounding box center [197, 199] width 152 height 25
type input "**********"
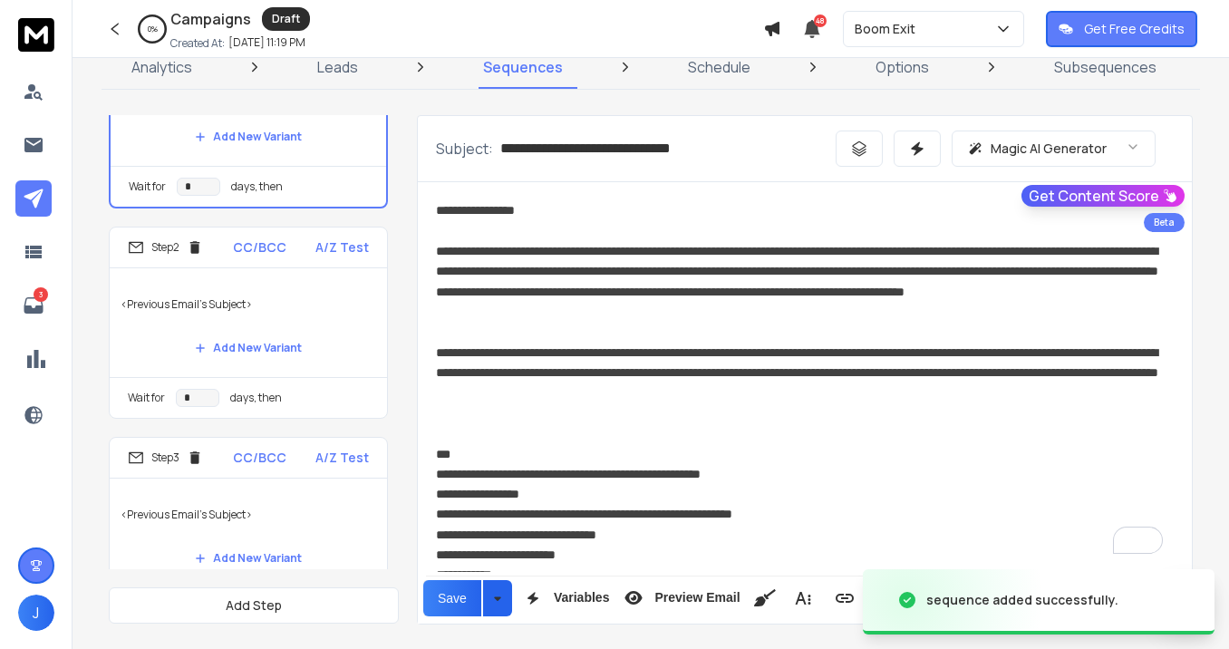
click at [266, 293] on p "<Previous Email's Subject>" at bounding box center [248, 304] width 255 height 51
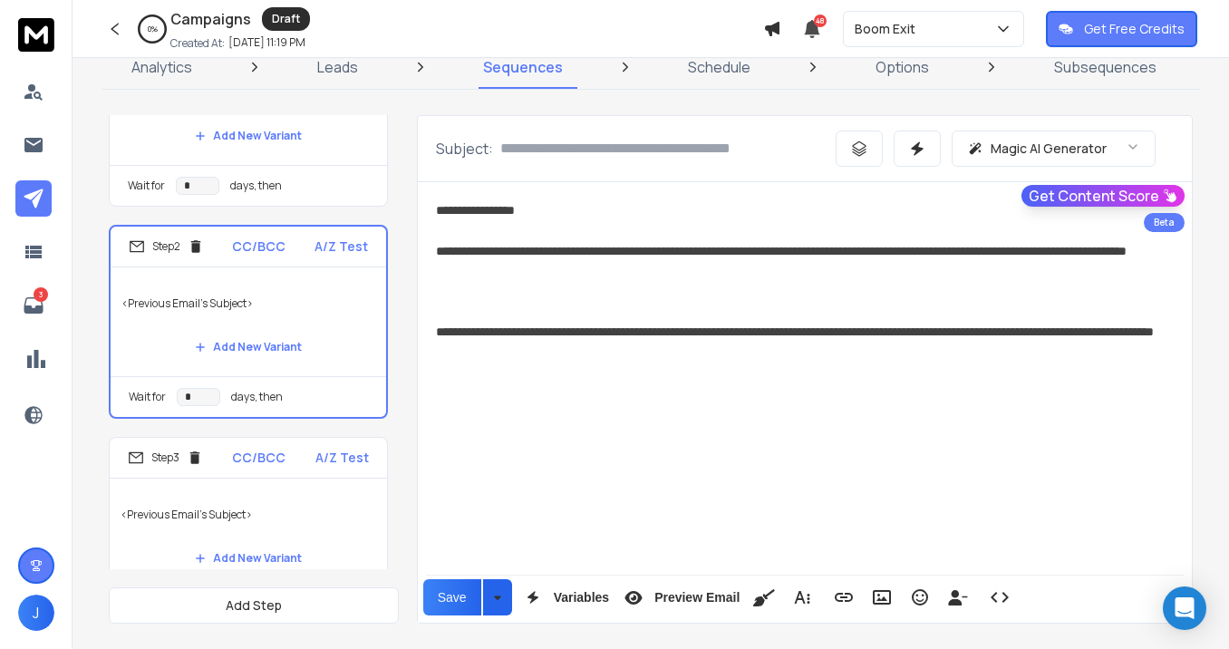
click at [429, 329] on div "**********" at bounding box center [805, 376] width 774 height 389
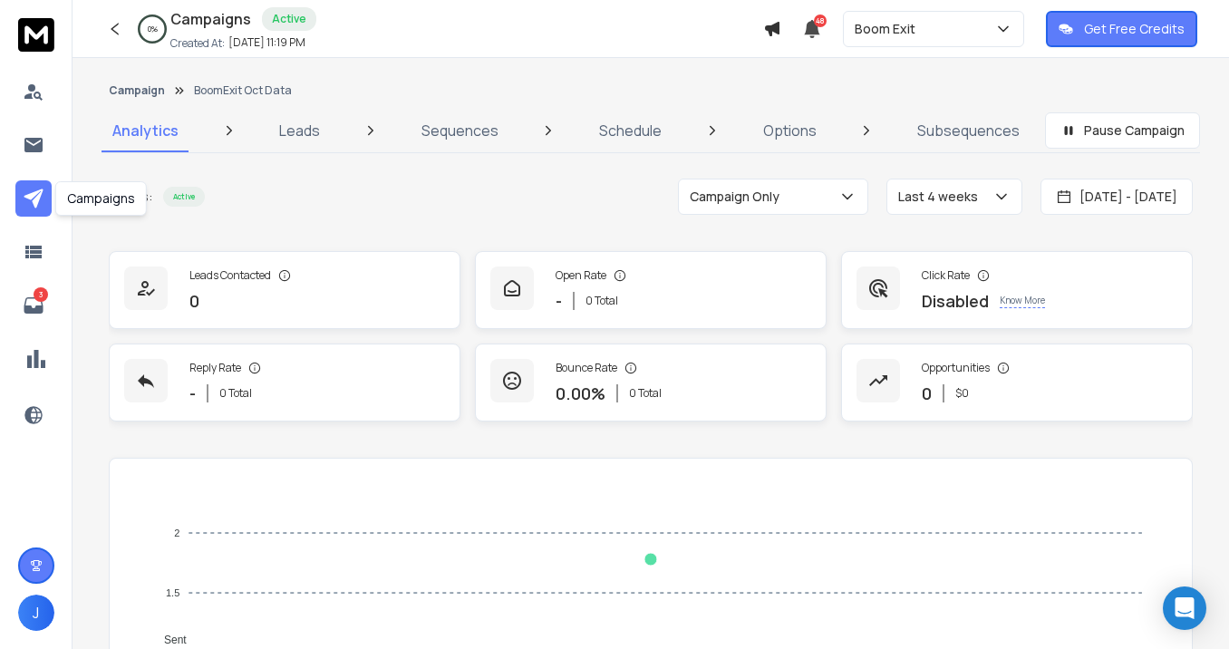
click at [35, 198] on icon at bounding box center [33, 198] width 19 height 19
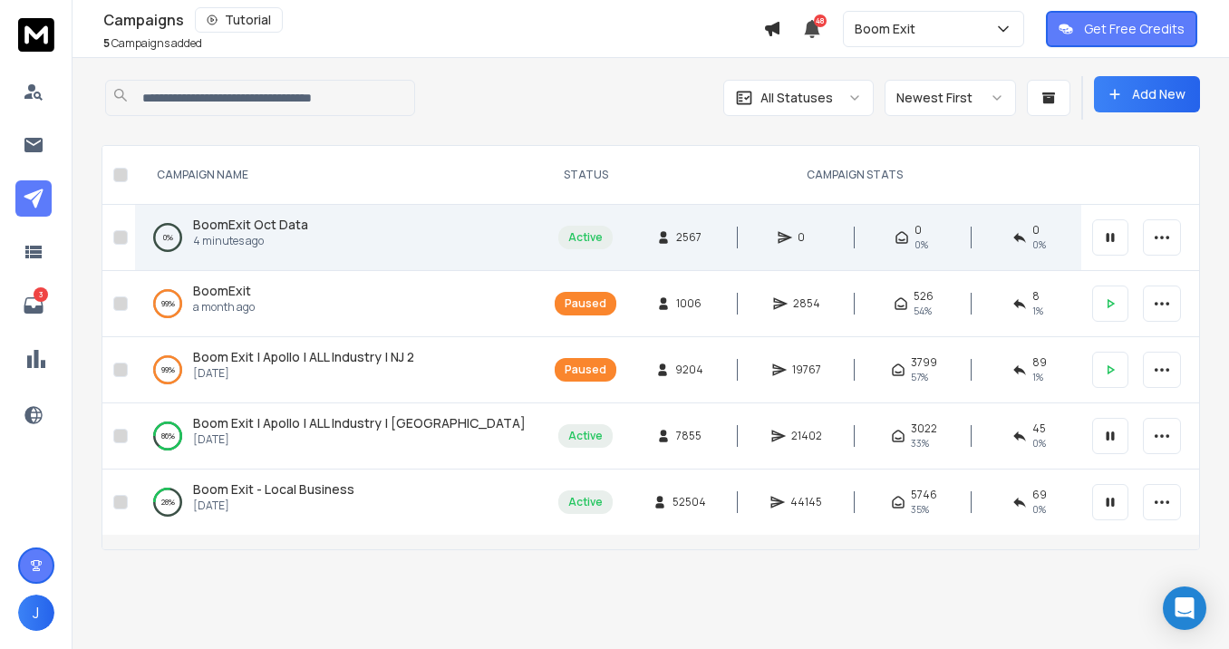
click at [1170, 238] on icon "button" at bounding box center [1161, 237] width 18 height 18
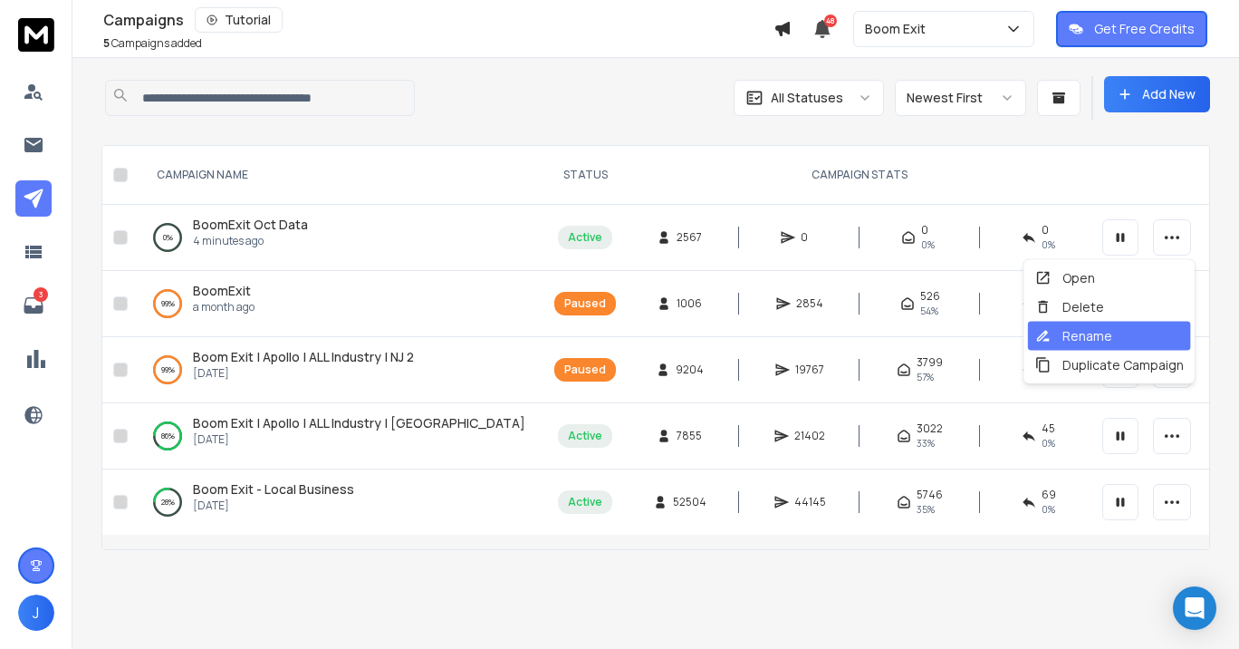
click at [1116, 331] on div "Rename" at bounding box center [1109, 336] width 163 height 29
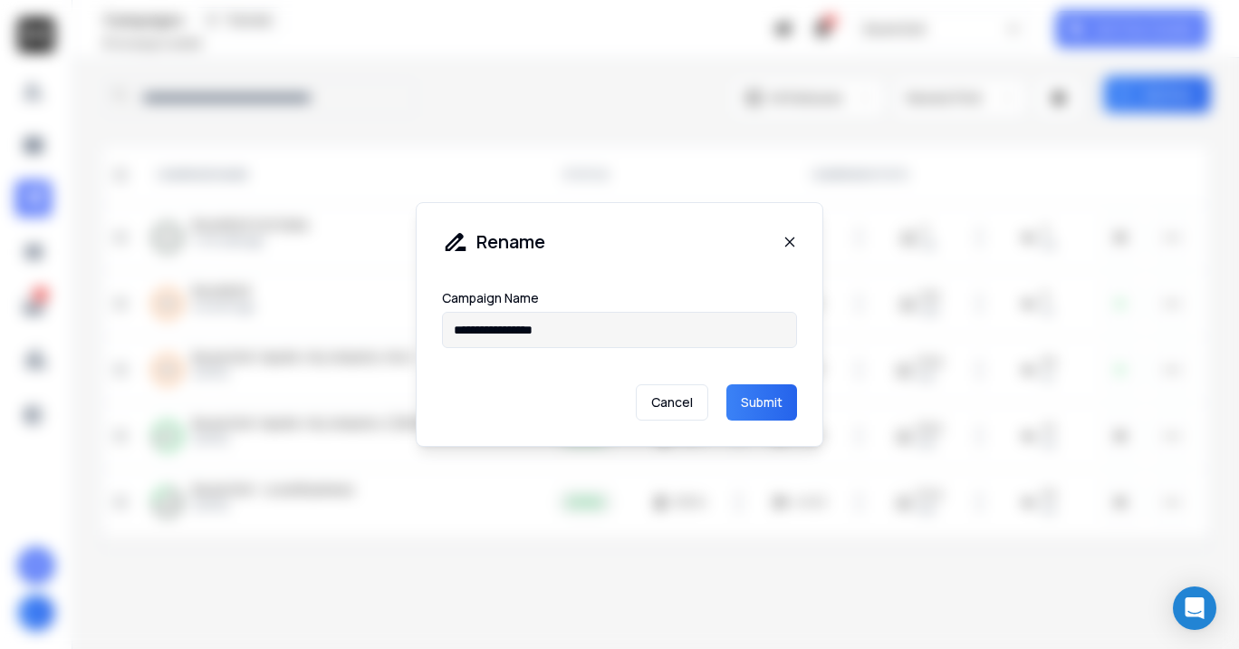
click at [512, 333] on input "**********" at bounding box center [619, 330] width 355 height 36
drag, startPoint x: 543, startPoint y: 333, endPoint x: 597, endPoint y: 333, distance: 54.4
click at [597, 333] on input "**********" at bounding box center [619, 330] width 355 height 36
type input "**********"
click at [748, 401] on button "Submit" at bounding box center [762, 402] width 71 height 36
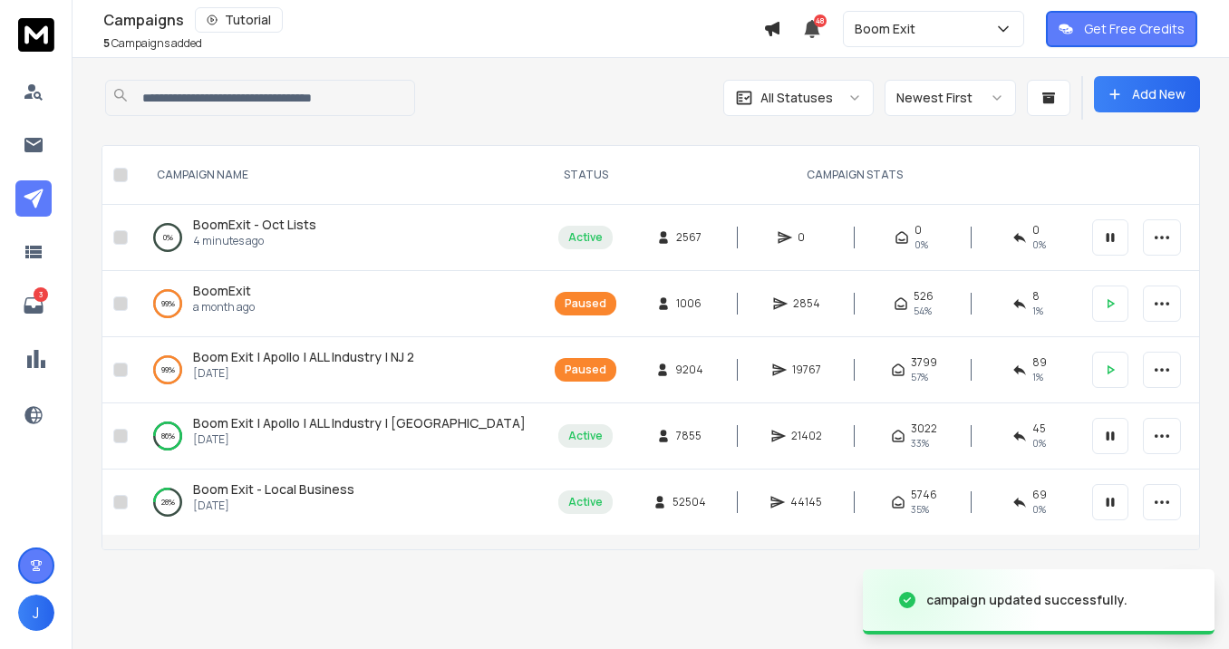
click at [638, 133] on div "Campaigns 5 Campaigns Added All Statuses Newest First Add New CAMPAIGN NAME STA…" at bounding box center [650, 400] width 1098 height 649
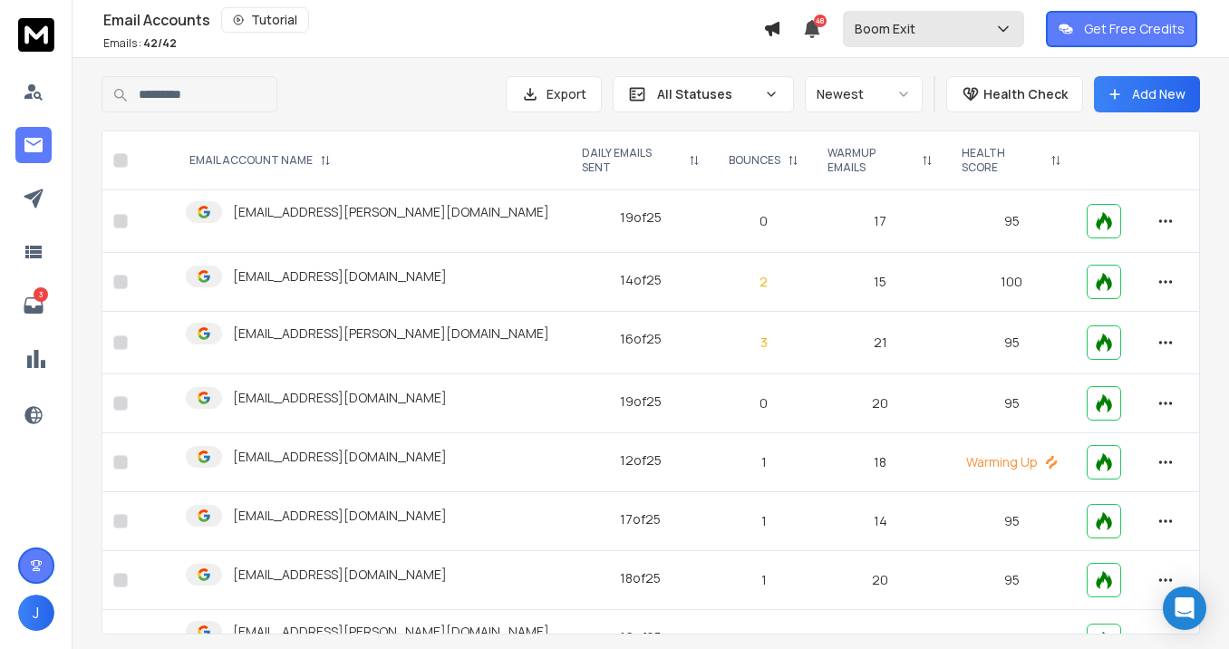
click at [1006, 30] on icon "button" at bounding box center [1003, 29] width 18 height 18
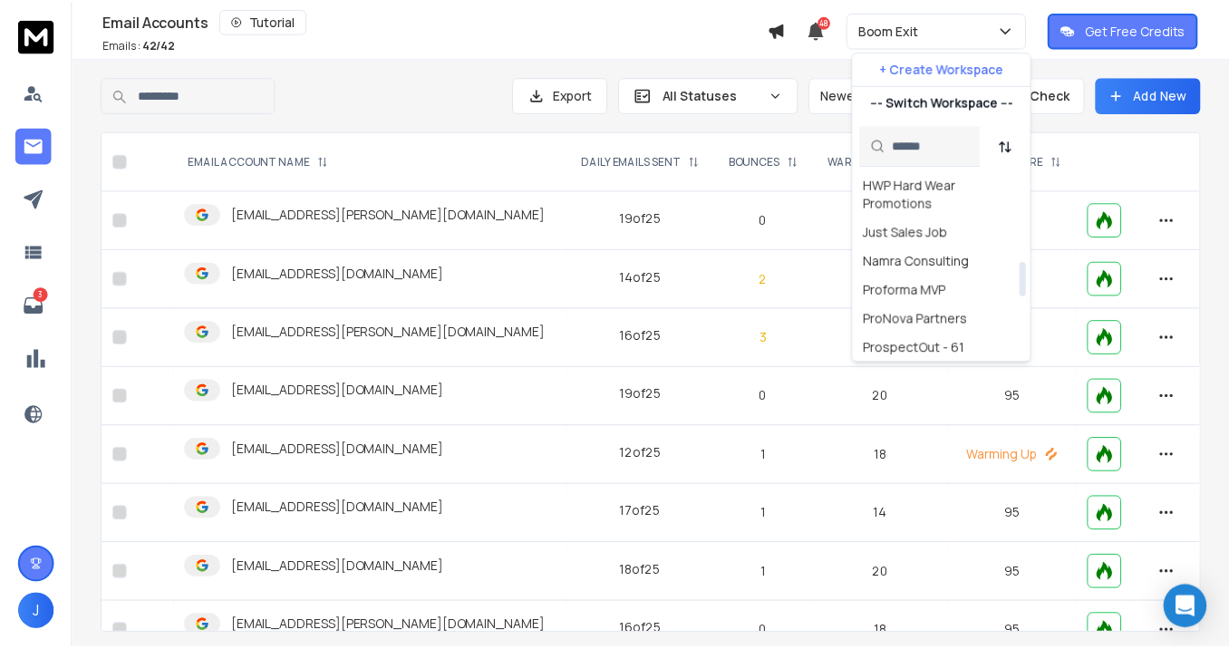
scroll to position [439, 0]
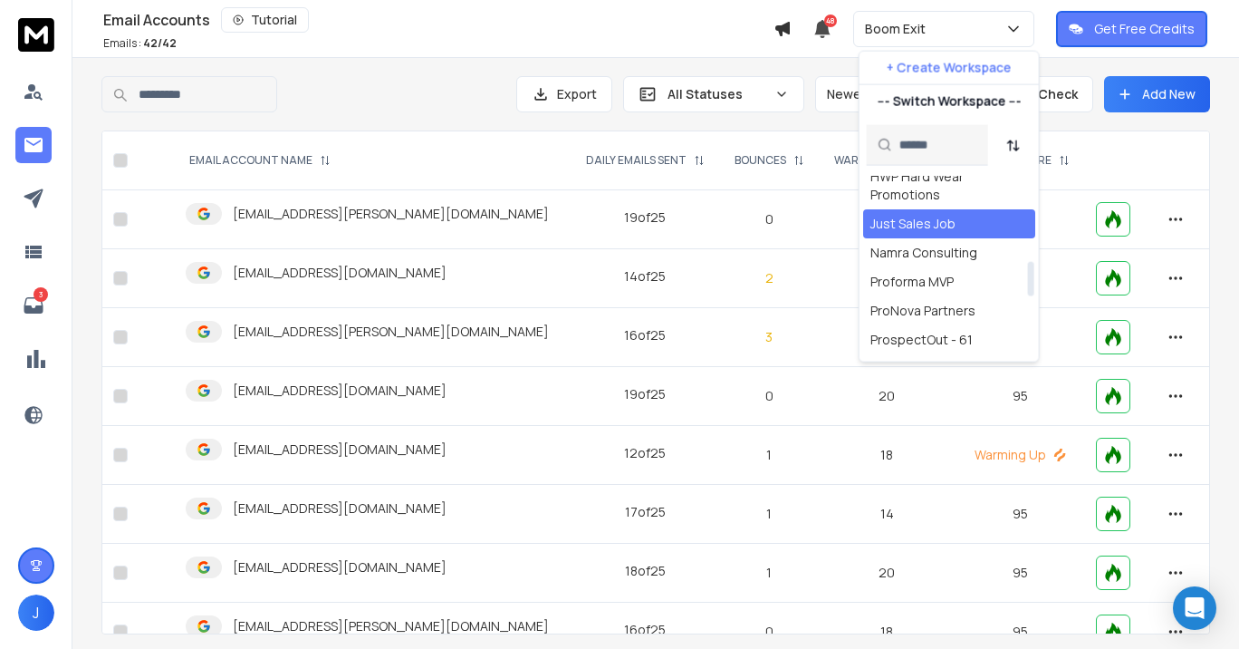
click at [972, 212] on div "Just Sales Job" at bounding box center [949, 223] width 172 height 29
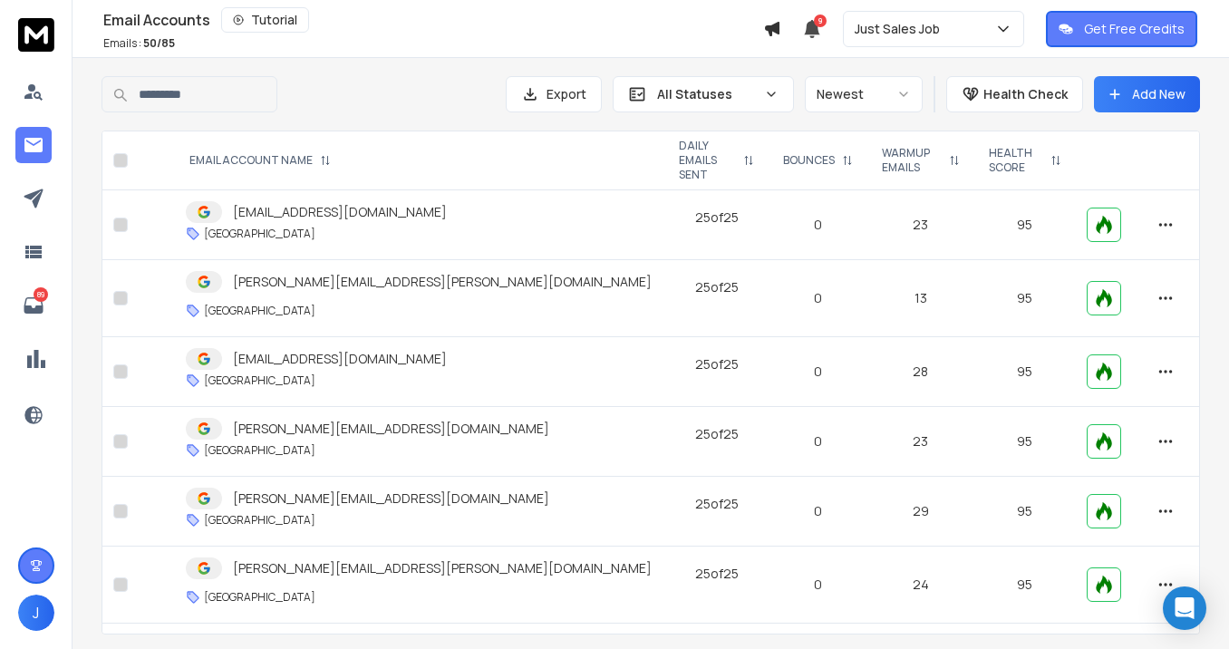
click at [414, 105] on div at bounding box center [297, 94] width 393 height 36
click at [39, 203] on icon at bounding box center [34, 199] width 22 height 22
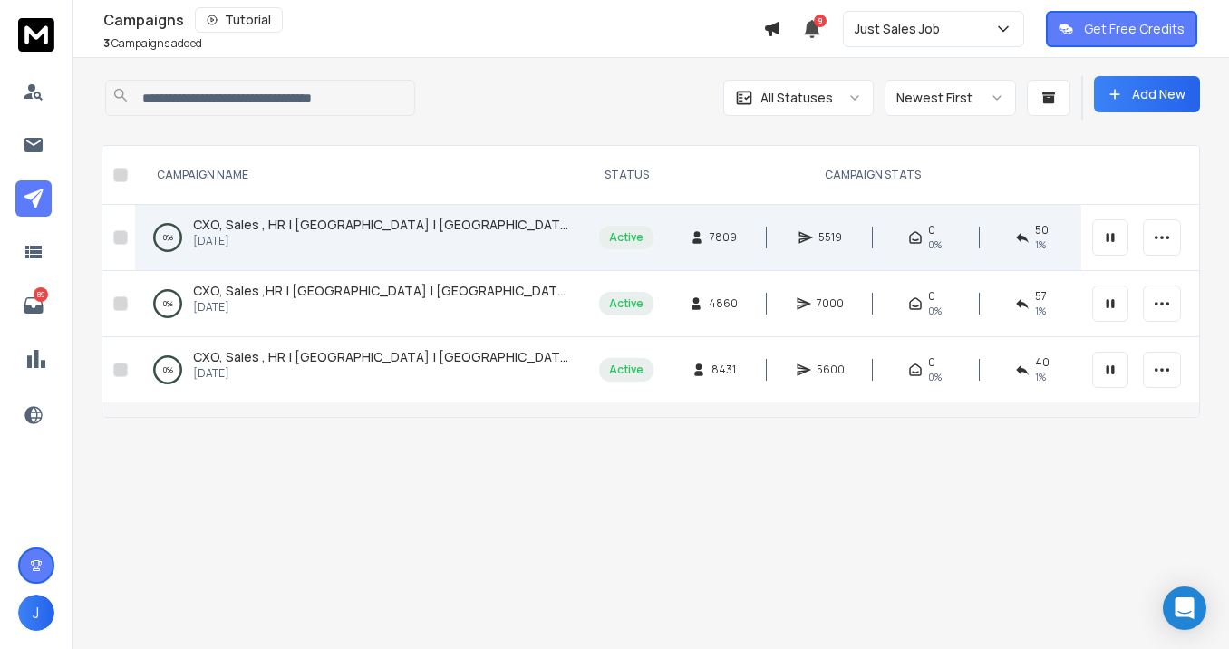
click at [311, 228] on span "CXO, Sales , HR | [GEOGRAPHIC_DATA] | [GEOGRAPHIC_DATA]" at bounding box center [383, 224] width 381 height 17
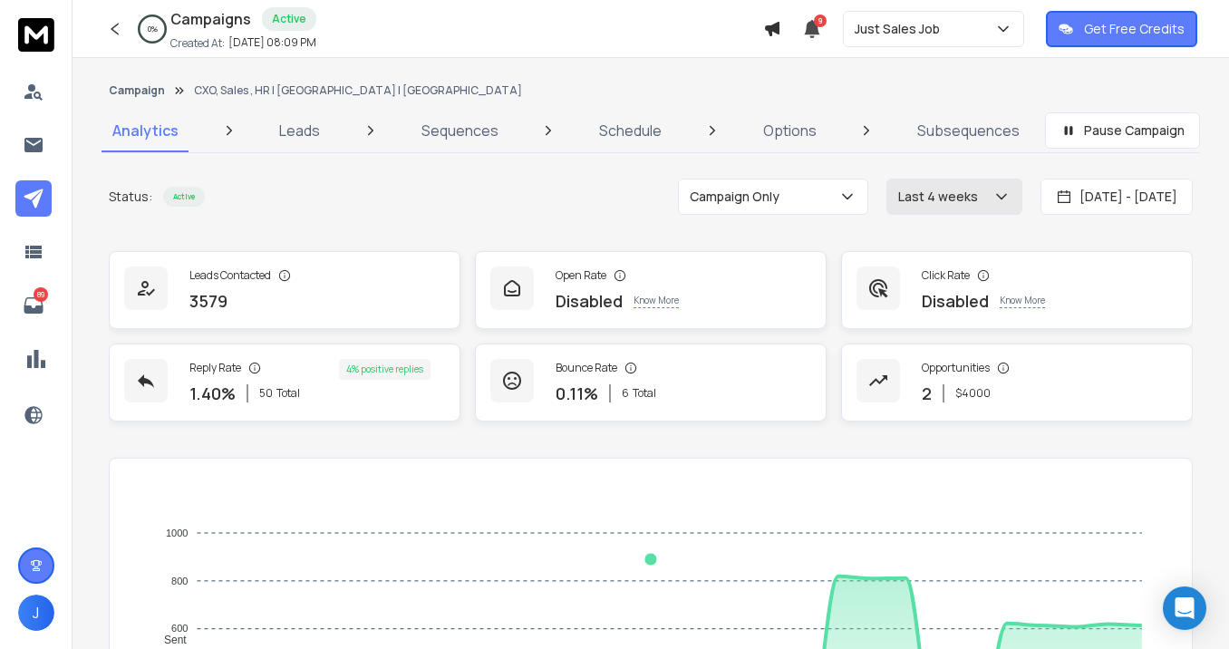
click at [925, 200] on p "Last 4 weeks" at bounding box center [941, 197] width 87 height 18
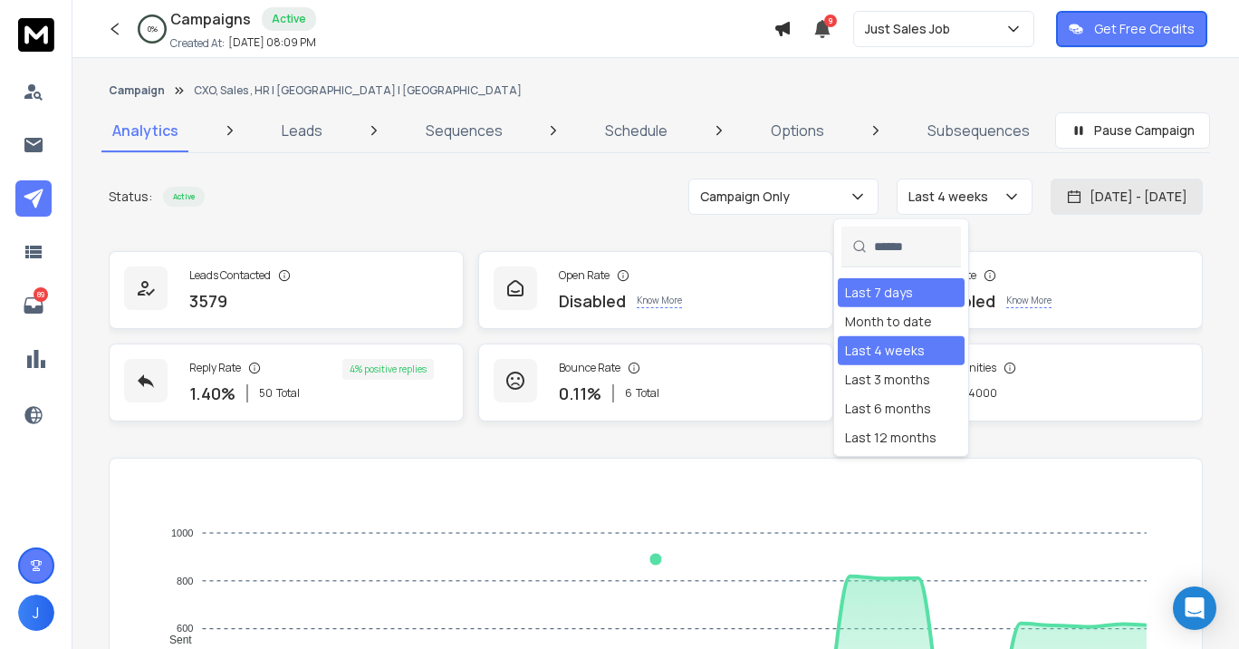
click at [1051, 193] on button "[DATE] - [DATE]" at bounding box center [1127, 196] width 152 height 36
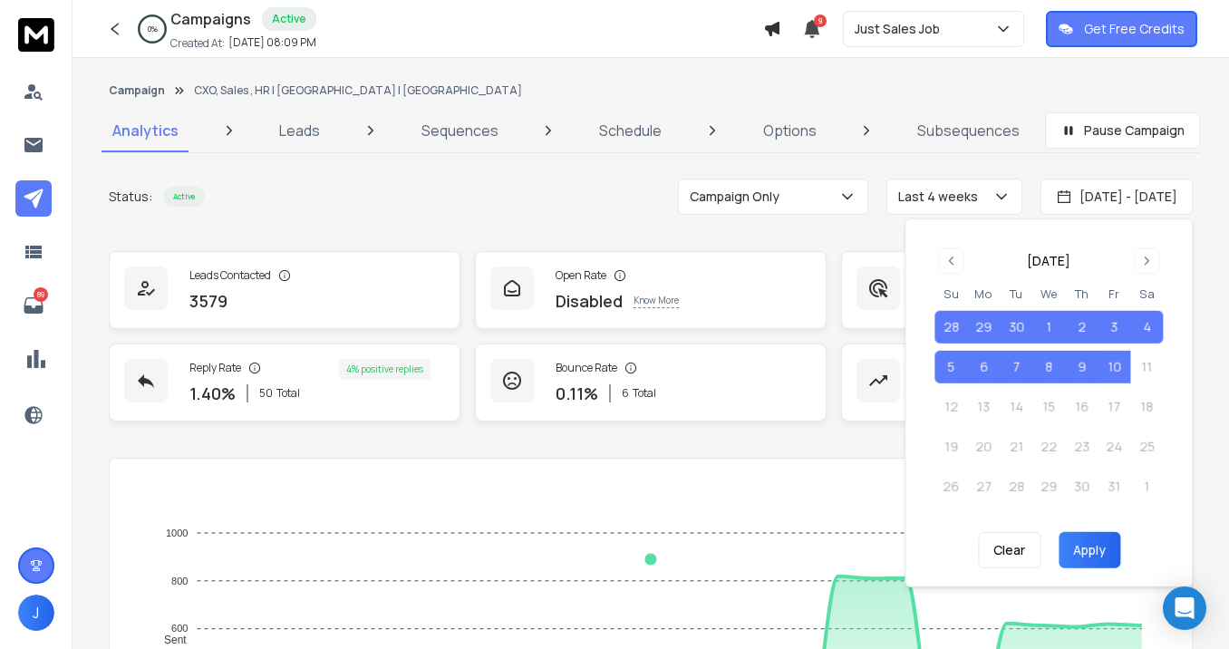
click at [1053, 370] on button "8" at bounding box center [1048, 367] width 33 height 33
click at [1089, 551] on button "Apply" at bounding box center [1089, 550] width 62 height 36
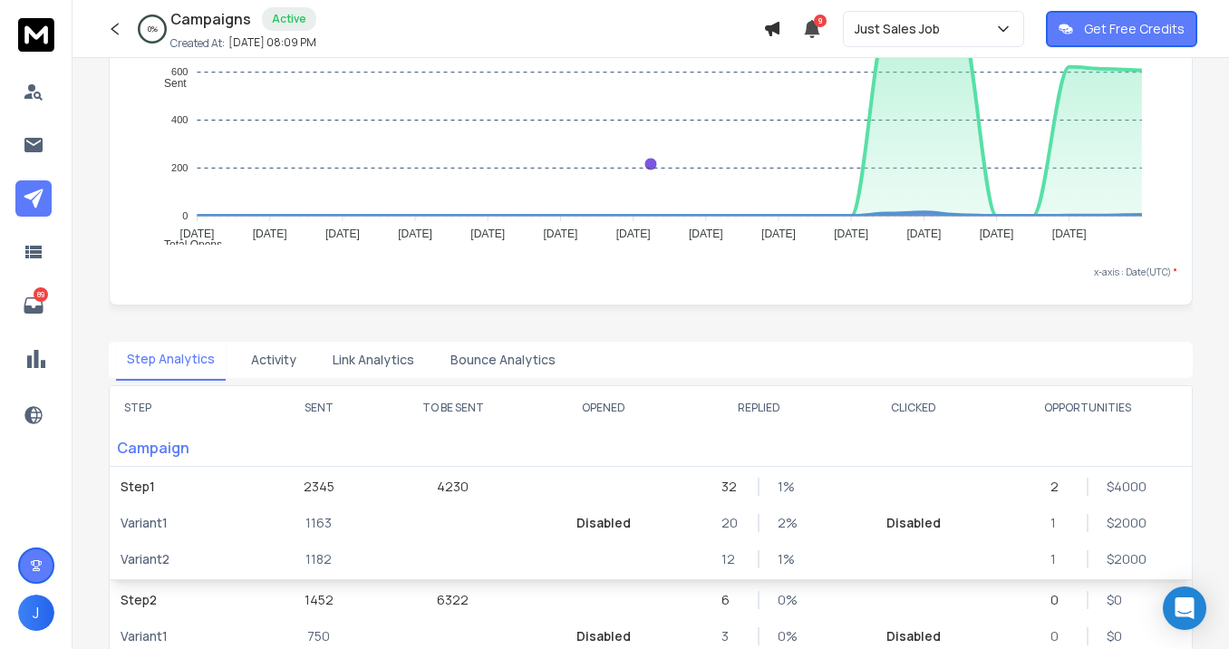
scroll to position [744, 0]
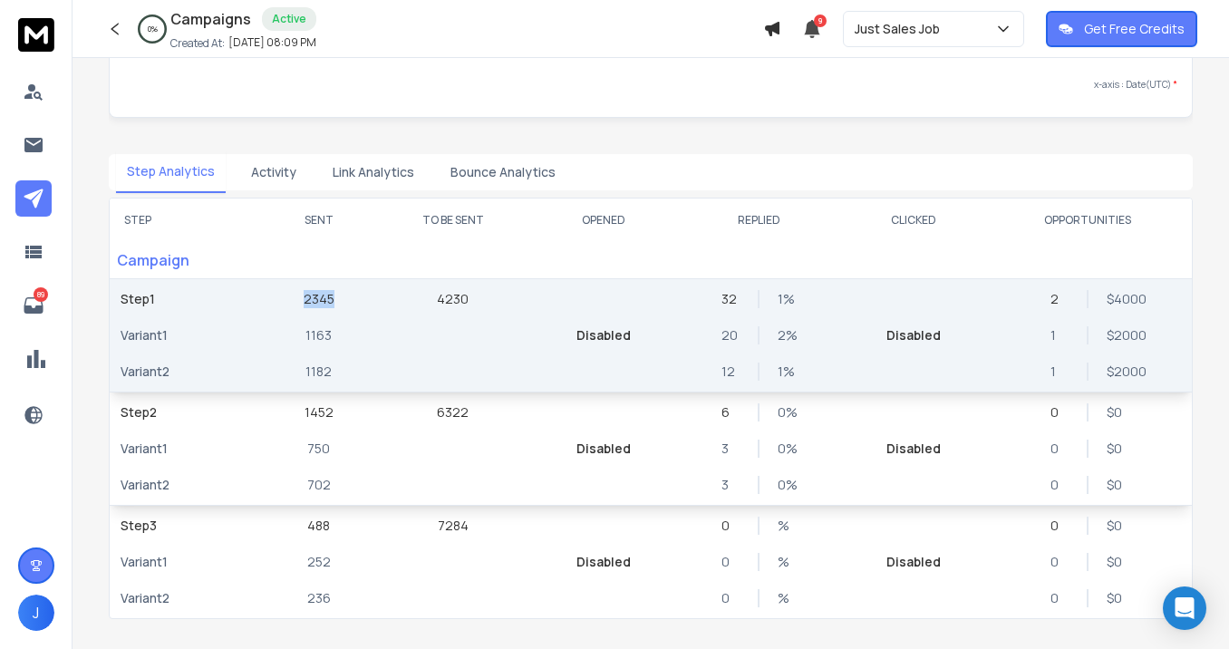
drag, startPoint x: 361, startPoint y: 296, endPoint x: 298, endPoint y: 298, distance: 62.5
click at [298, 298] on td "2345 1163 1182" at bounding box center [318, 335] width 104 height 113
copy p "2345"
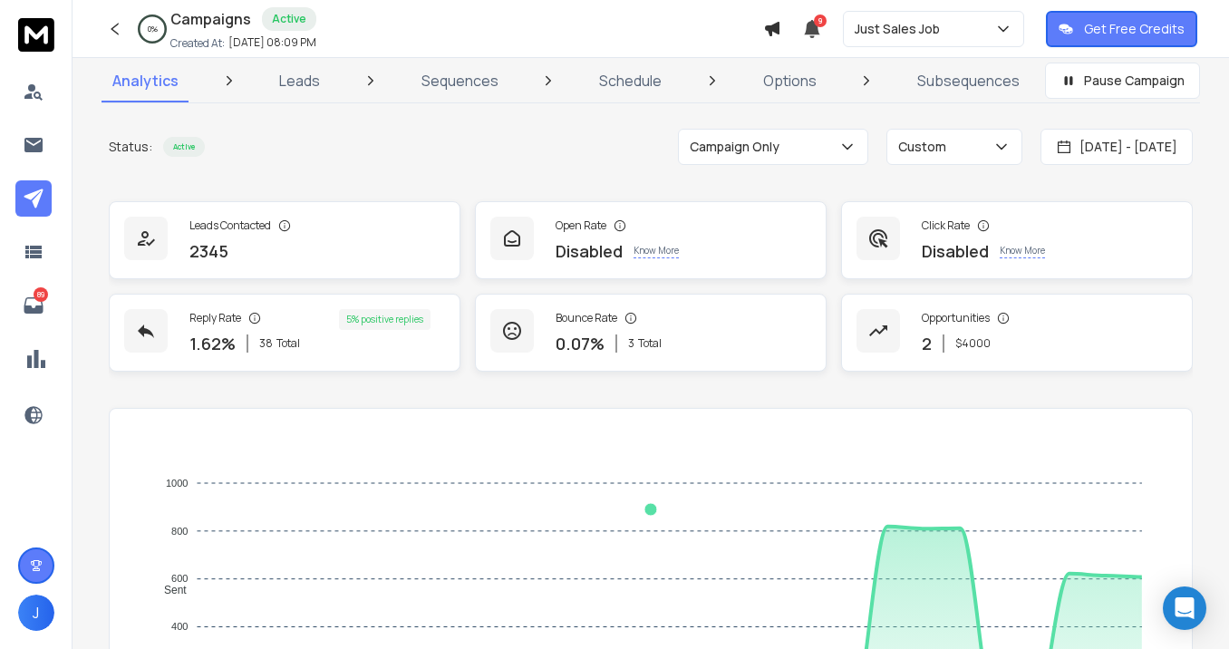
scroll to position [0, 0]
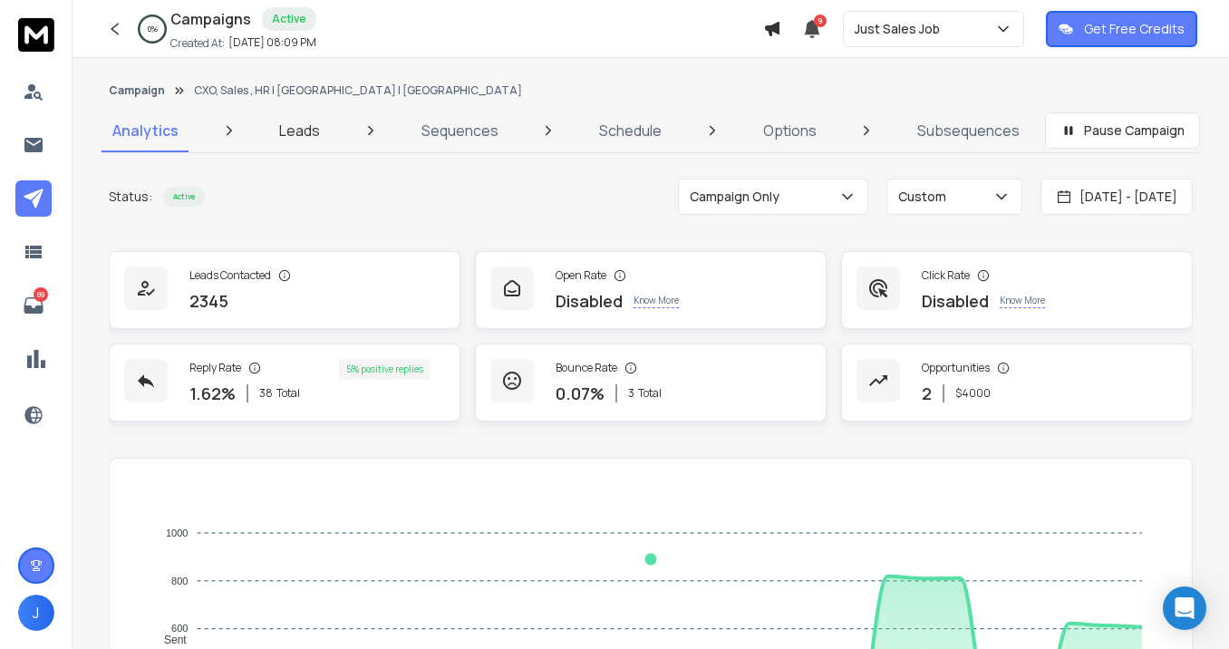
click at [311, 135] on p "Leads" at bounding box center [299, 131] width 41 height 22
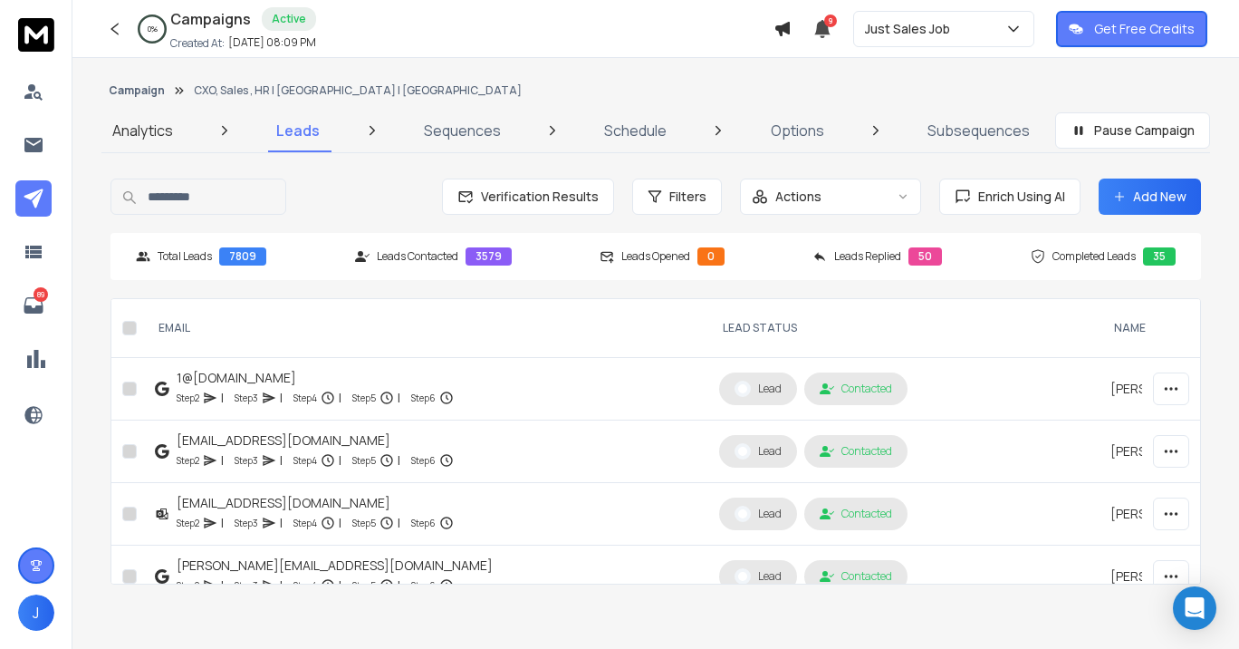
click at [162, 129] on p "Analytics" at bounding box center [142, 131] width 61 height 22
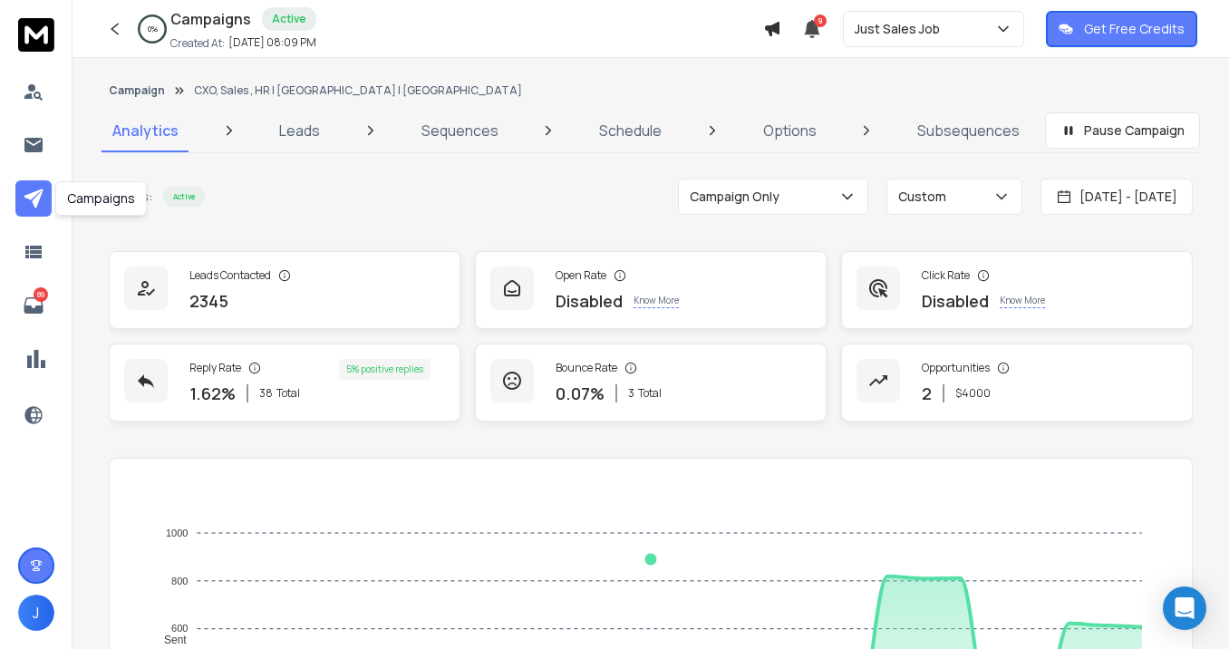
click at [38, 193] on icon at bounding box center [33, 198] width 19 height 19
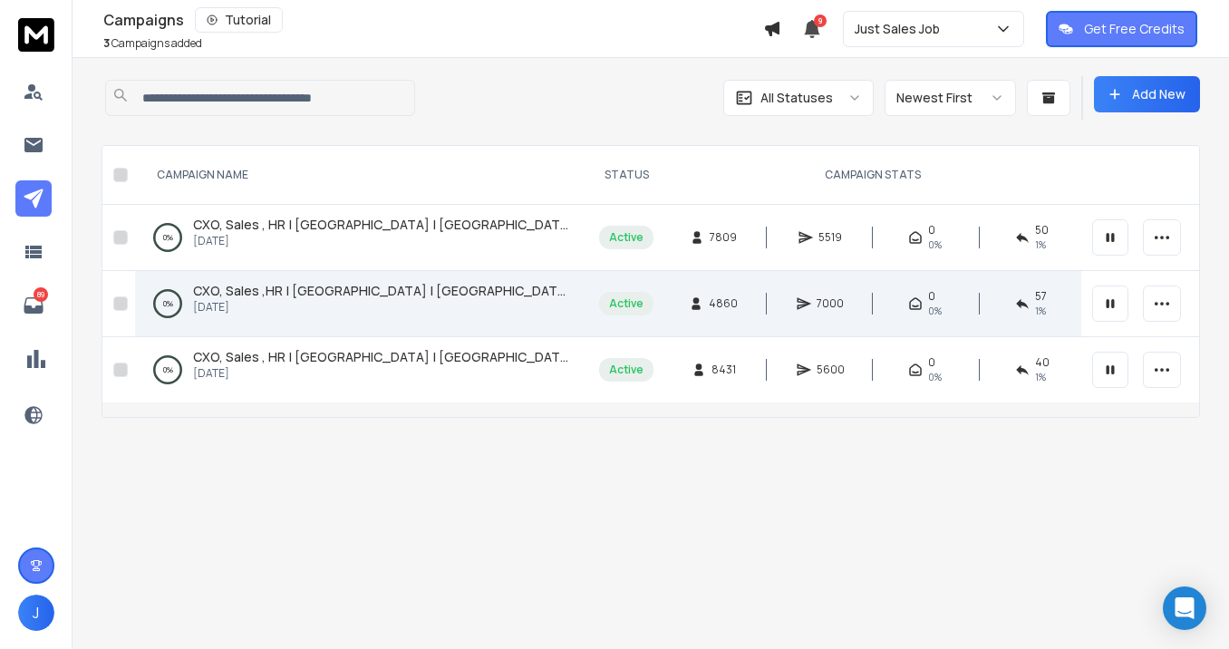
click at [332, 294] on span "CXO, Sales ,HR | Toronto | Canada" at bounding box center [382, 290] width 378 height 17
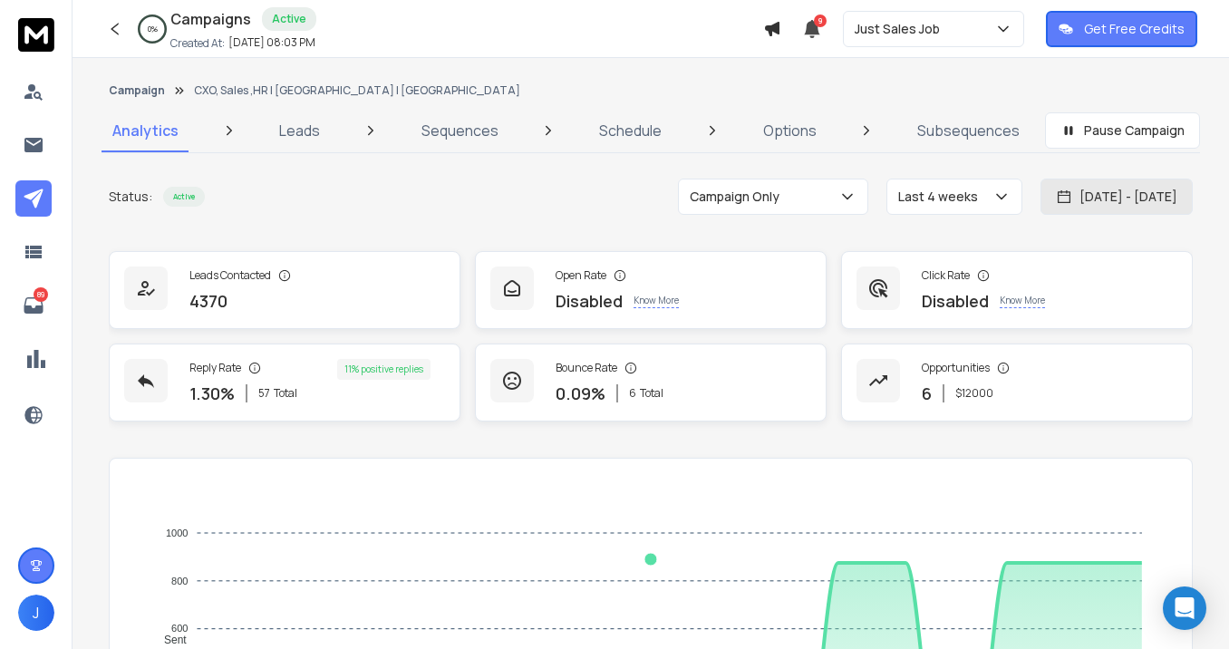
click at [1040, 196] on button "12 Sep 2025 - 10 Oct 2025" at bounding box center [1116, 196] width 152 height 36
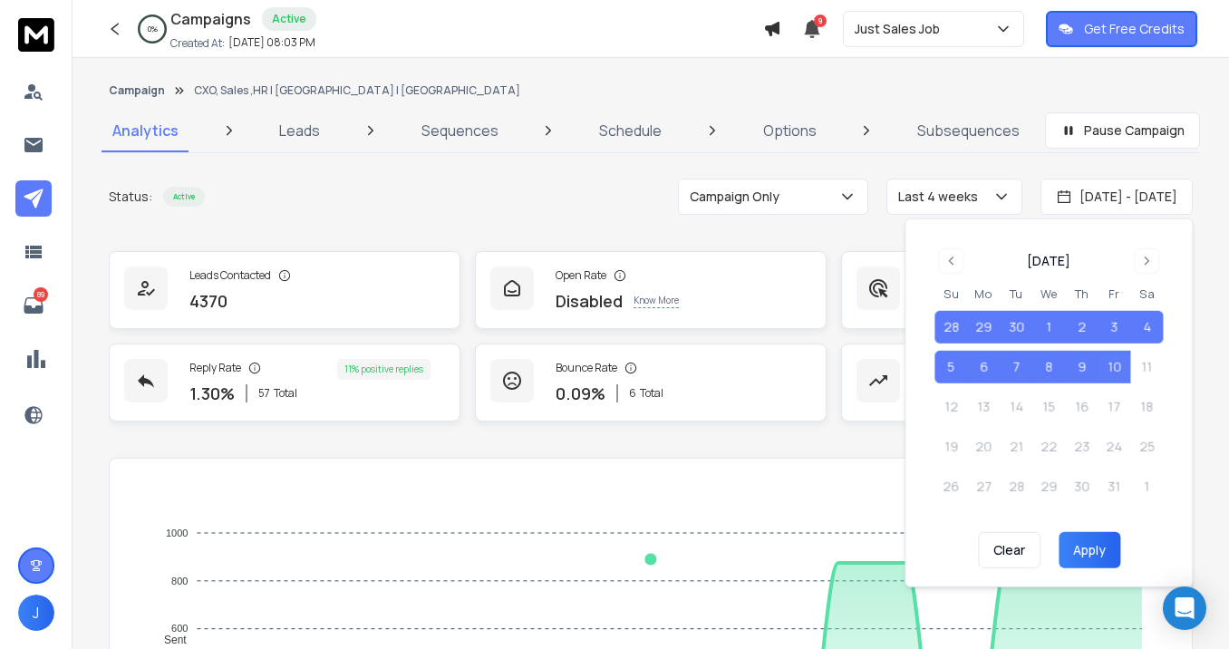
click at [1053, 366] on button "8" at bounding box center [1048, 367] width 33 height 33
click at [1089, 553] on button "Apply" at bounding box center [1089, 550] width 62 height 36
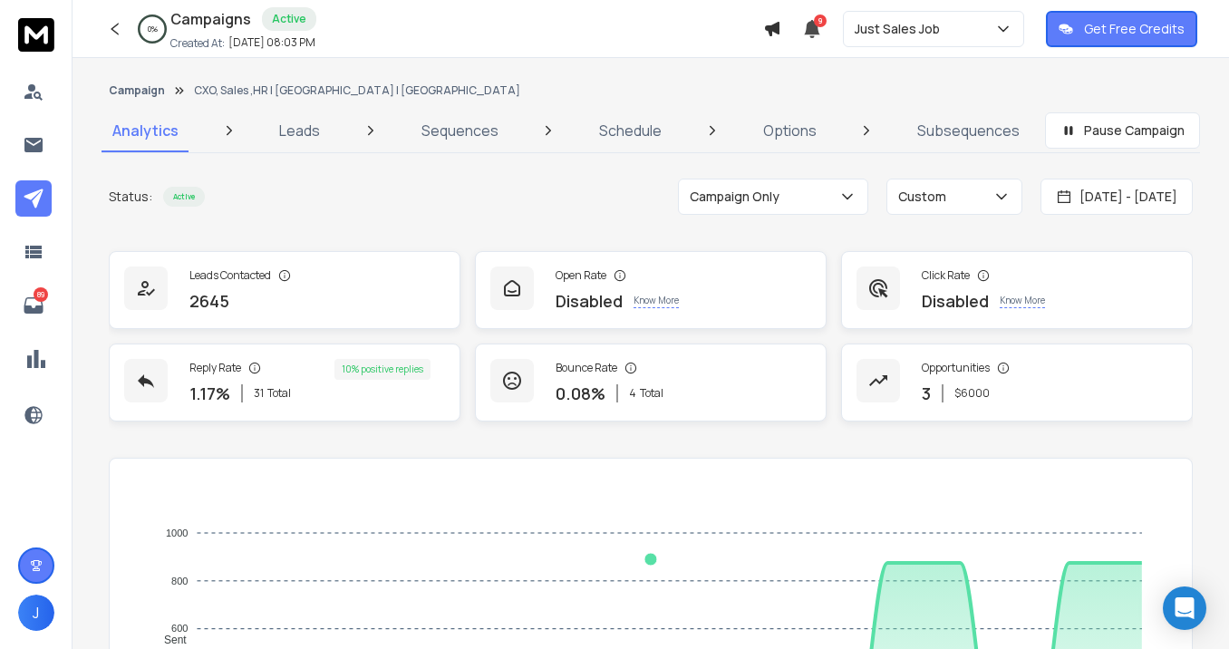
drag, startPoint x: 244, startPoint y: 297, endPoint x: 878, endPoint y: 1, distance: 700.0
click at [29, 198] on icon at bounding box center [33, 198] width 19 height 19
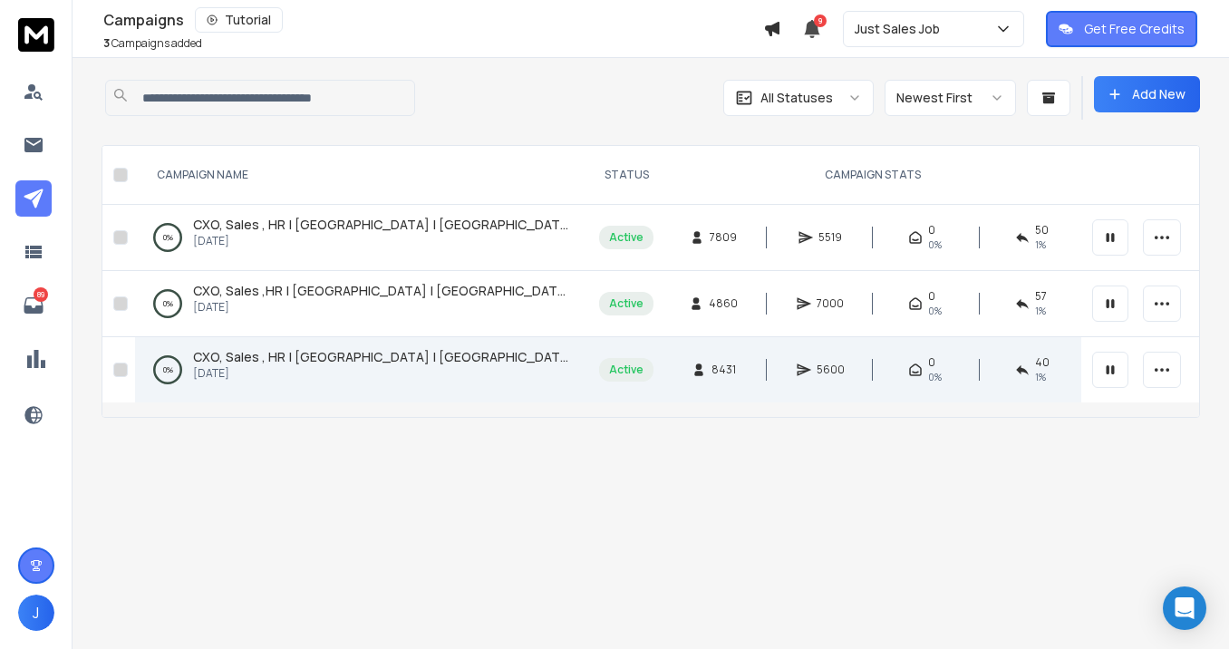
click at [307, 355] on span "CXO, Sales , HR | Boston | USA" at bounding box center [383, 356] width 381 height 17
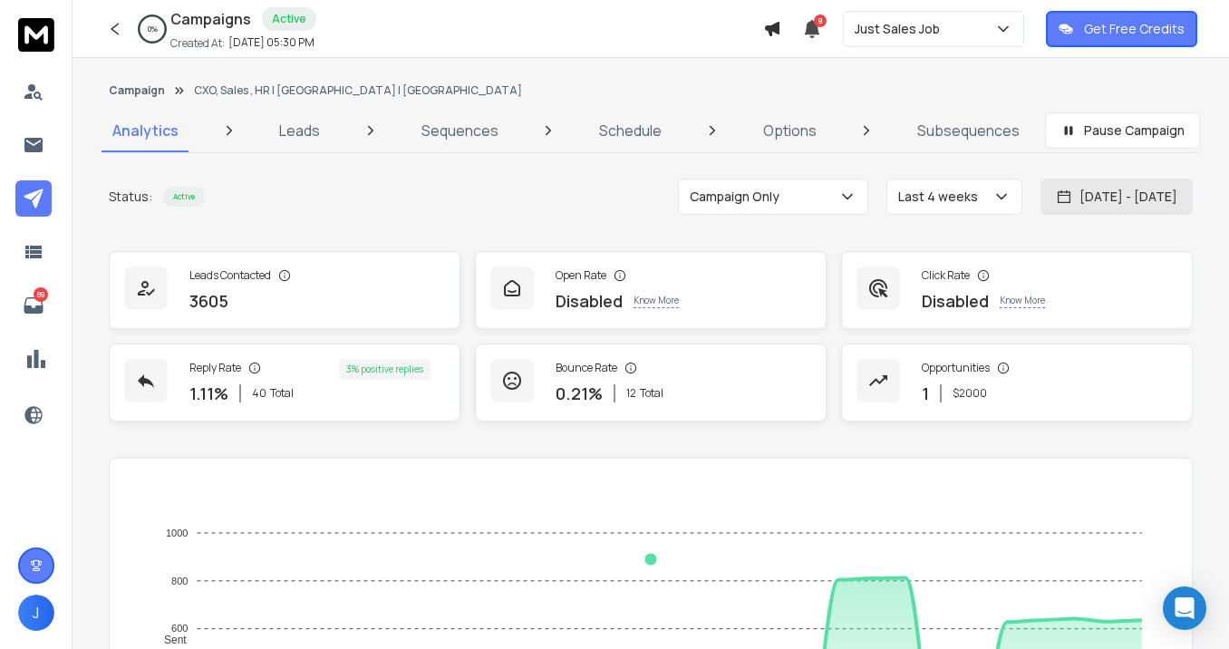
click at [1069, 203] on button "12 Sep 2025 - 10 Oct 2025" at bounding box center [1116, 196] width 152 height 36
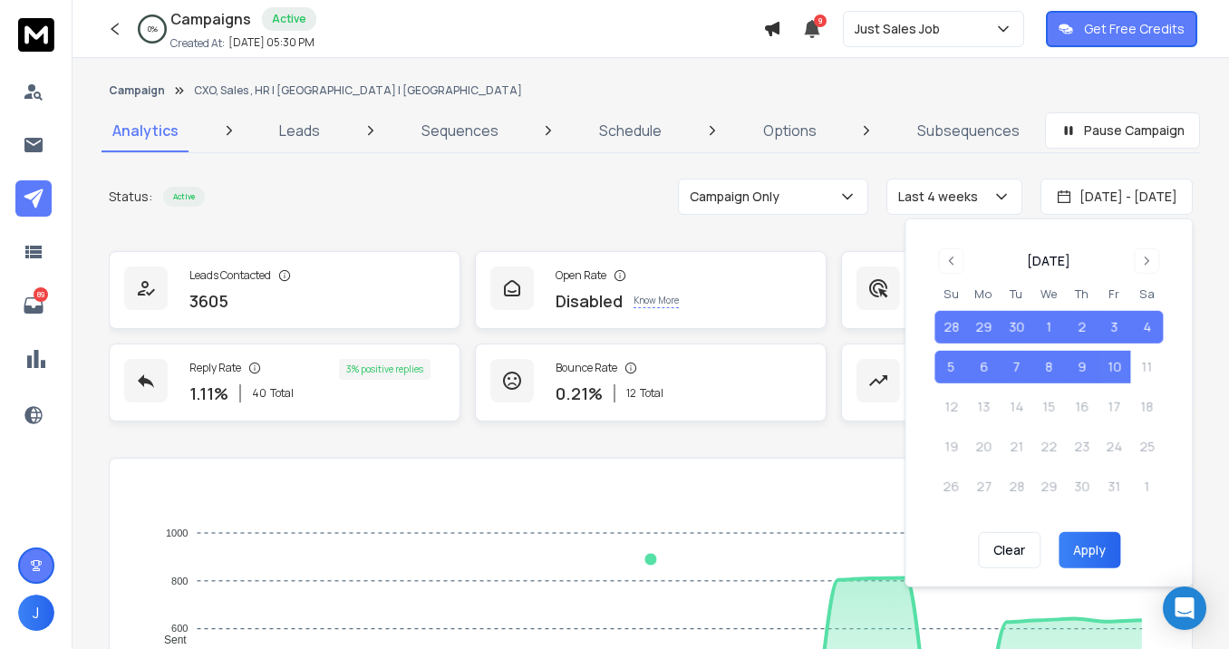
click at [1046, 362] on button "8" at bounding box center [1048, 367] width 33 height 33
click at [1089, 547] on button "Apply" at bounding box center [1089, 550] width 62 height 36
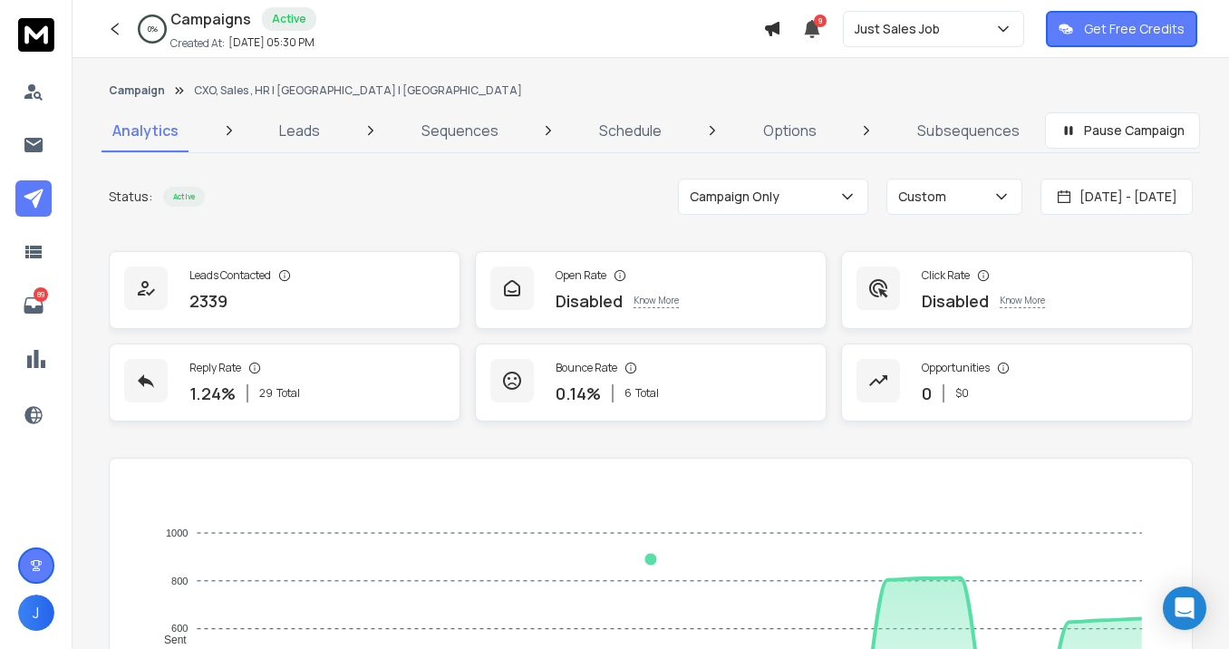
drag, startPoint x: 237, startPoint y: 303, endPoint x: 993, endPoint y: 0, distance: 814.0
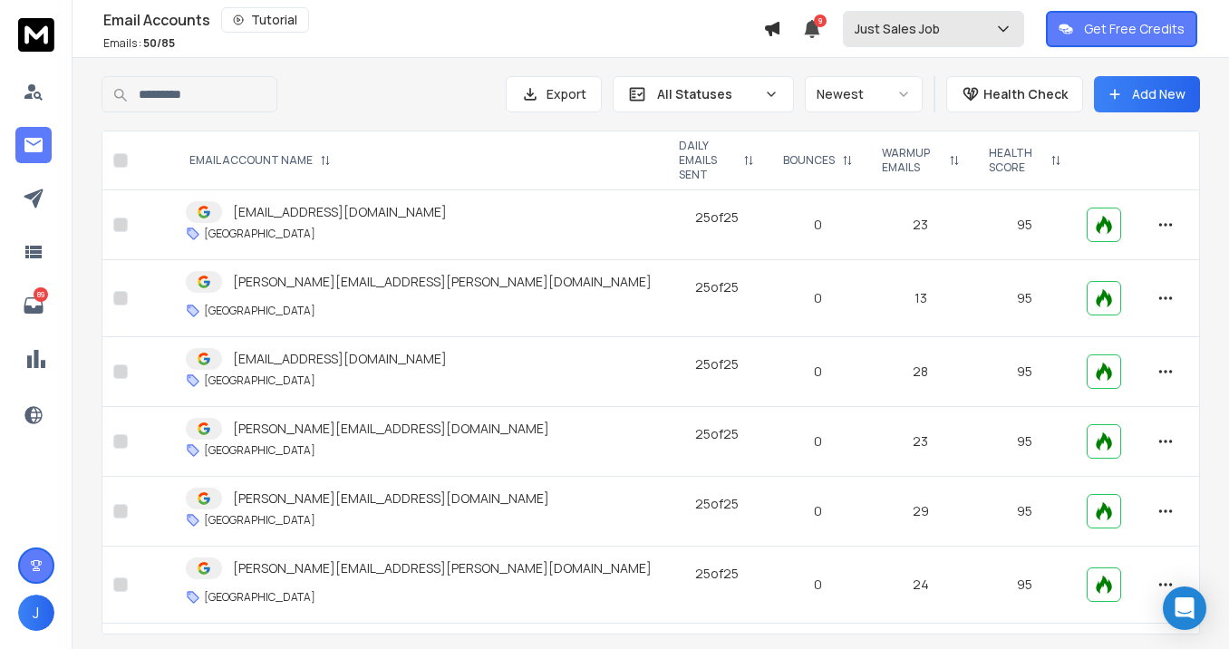
click at [928, 35] on p "Just Sales Job" at bounding box center [900, 29] width 92 height 18
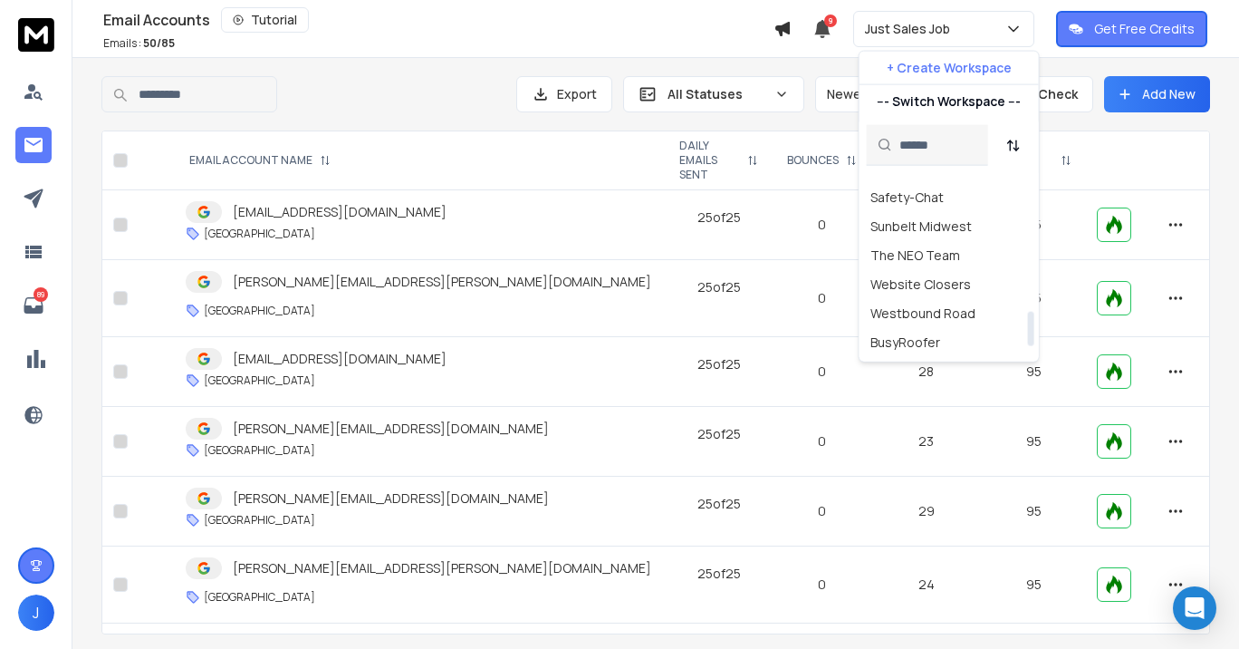
scroll to position [754, 0]
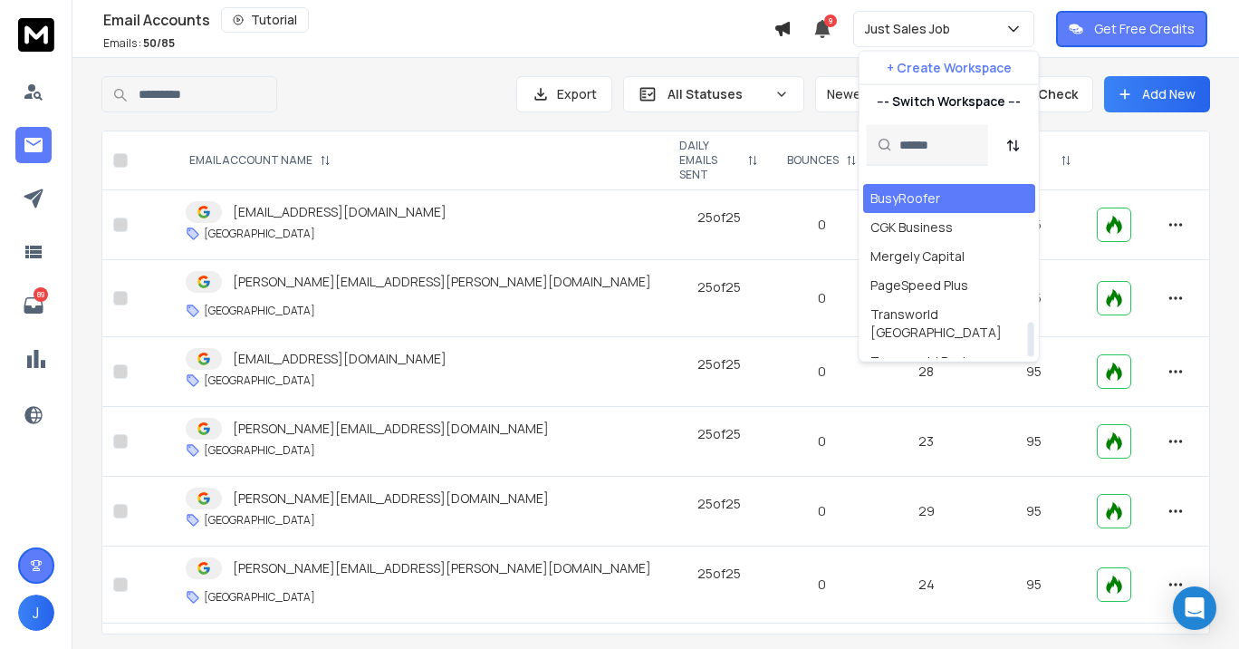
click at [948, 188] on div "BusyRoofer" at bounding box center [949, 198] width 172 height 29
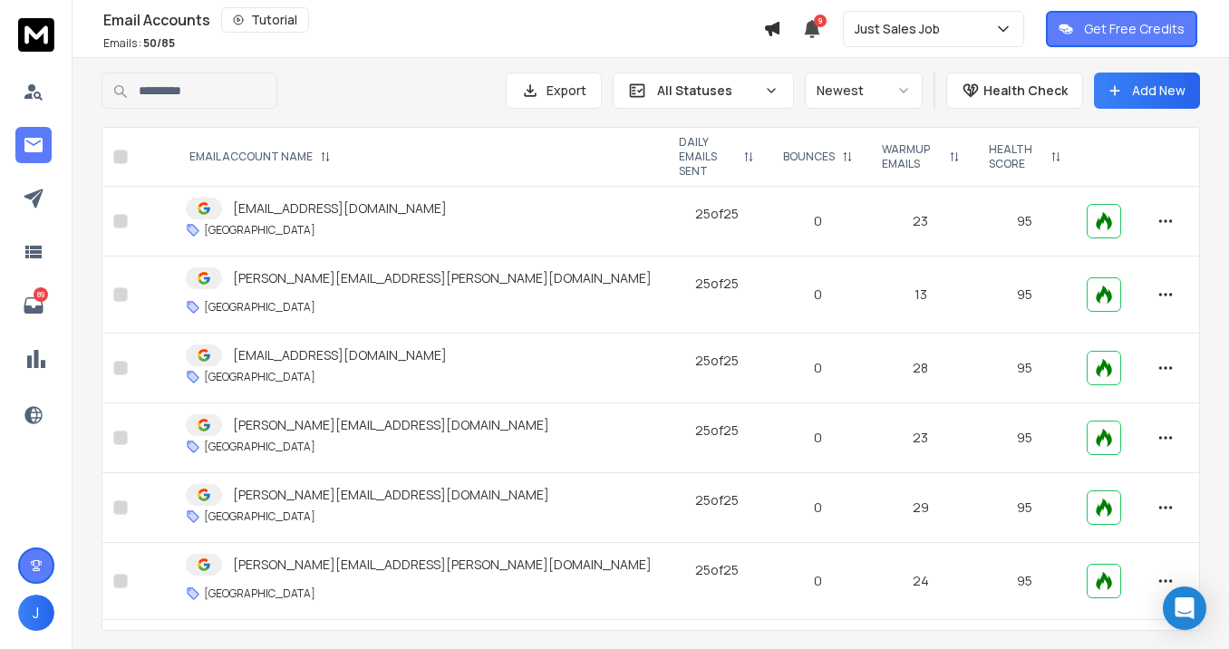
scroll to position [1531, 0]
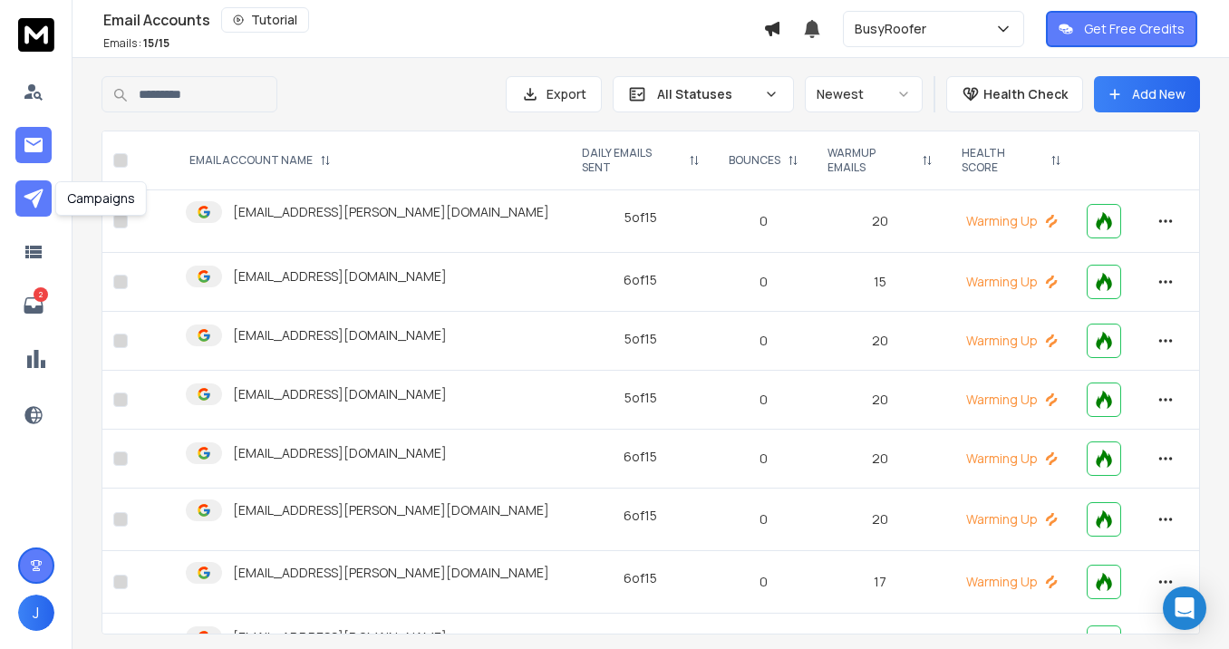
click at [38, 195] on icon at bounding box center [33, 198] width 19 height 19
